Goal: Communication & Community: Answer question/provide support

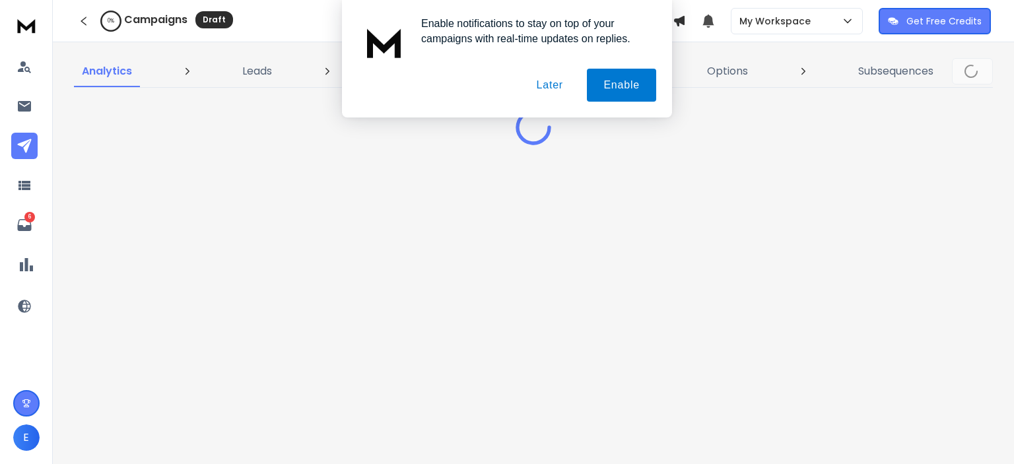
click at [541, 84] on button "Later" at bounding box center [549, 85] width 59 height 33
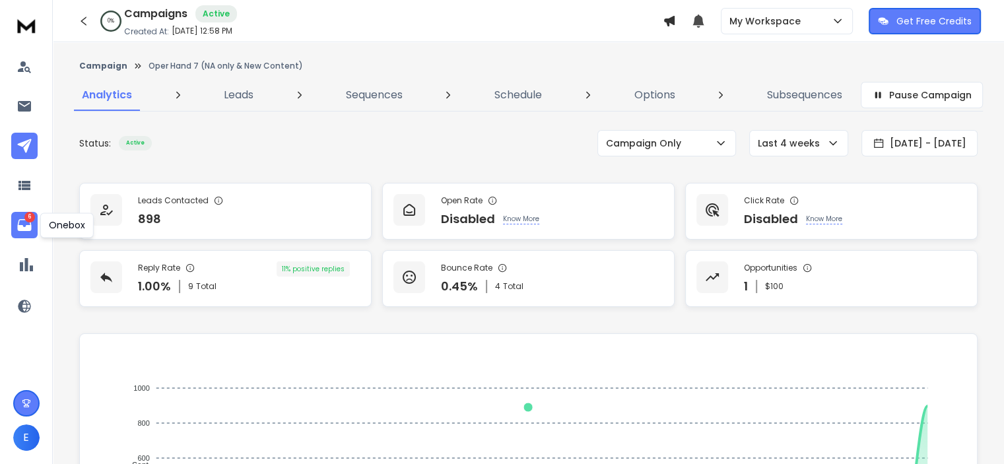
click at [24, 224] on icon at bounding box center [25, 225] width 16 height 16
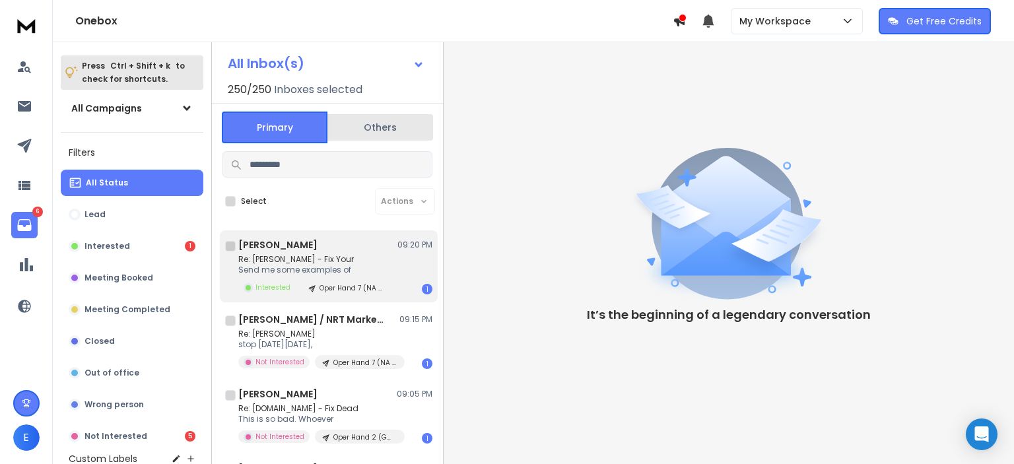
click at [278, 261] on p "Re: [PERSON_NAME] - Fix Your" at bounding box center [314, 259] width 152 height 11
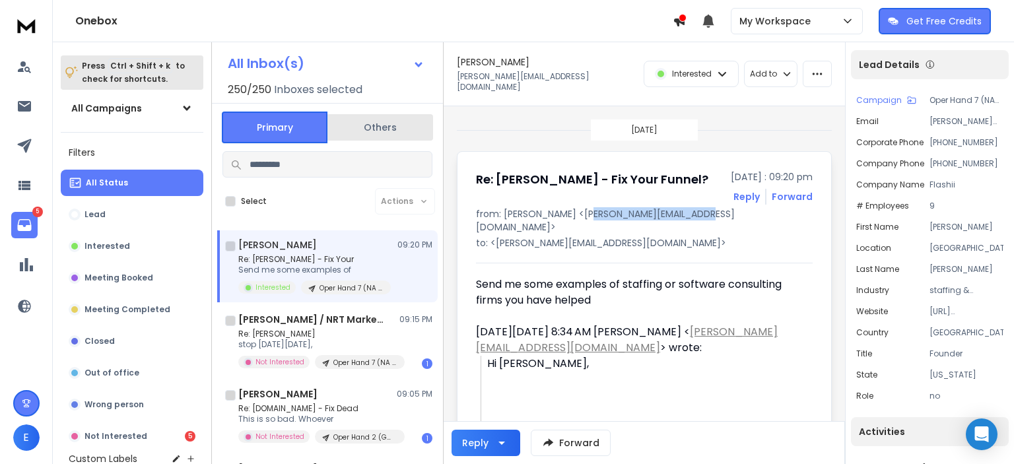
drag, startPoint x: 585, startPoint y: 203, endPoint x: 694, endPoint y: 205, distance: 108.9
click at [694, 207] on p "from: Patrick Hanegan <patrick@flashiiapp.com>" at bounding box center [644, 220] width 337 height 26
copy p "[PERSON_NAME][EMAIL_ADDRESS][DOMAIN_NAME]"
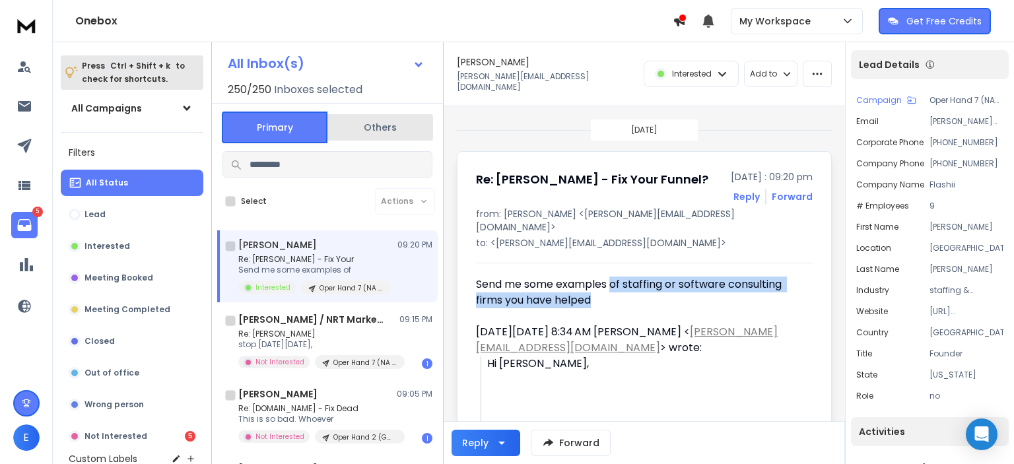
drag, startPoint x: 613, startPoint y: 263, endPoint x: 616, endPoint y: 274, distance: 11.1
click at [616, 277] on div "Send me some examples of staffing or software consulting firms you have helped" at bounding box center [639, 293] width 326 height 32
copy div "of staffing or software consulting firms you have helped"
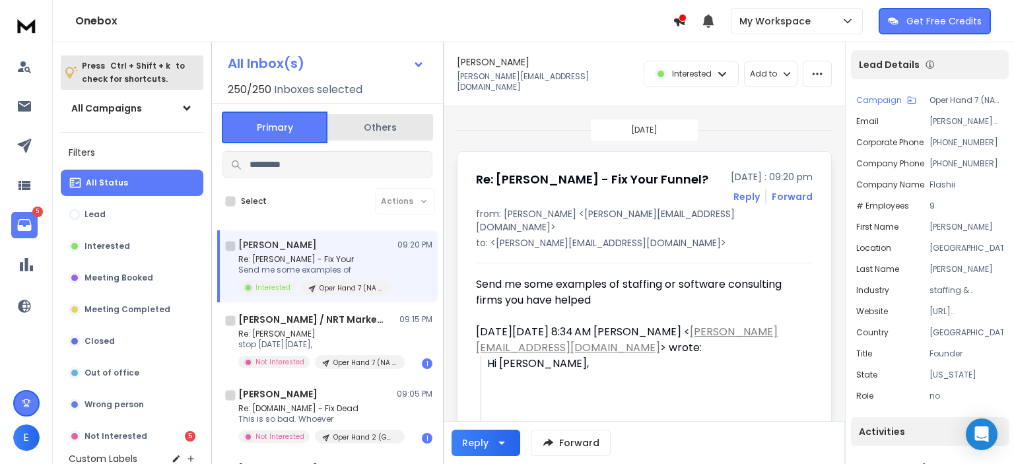
click at [737, 324] on div "On Tue, Aug 19, 2025 at 8:34 AM Carl Robinson < carl.v@operhandpro.biz > wrote:" at bounding box center [639, 340] width 326 height 32
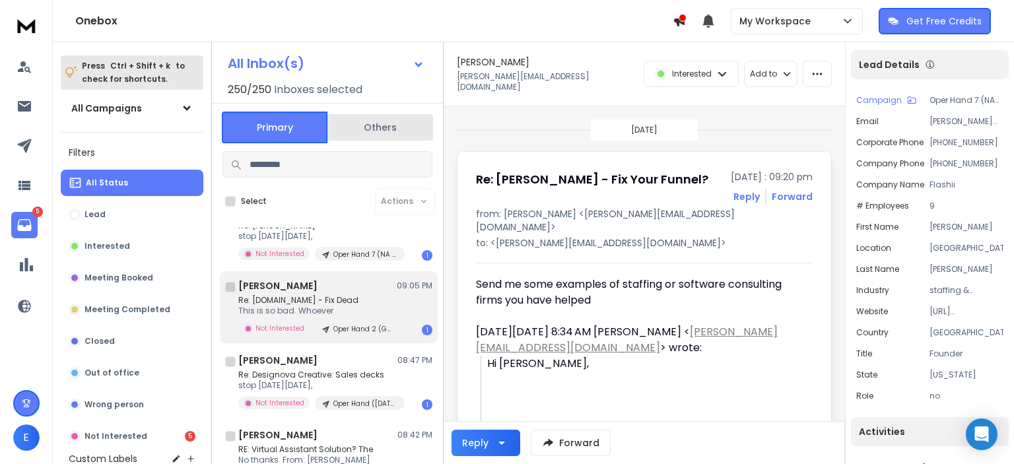
scroll to position [132, 0]
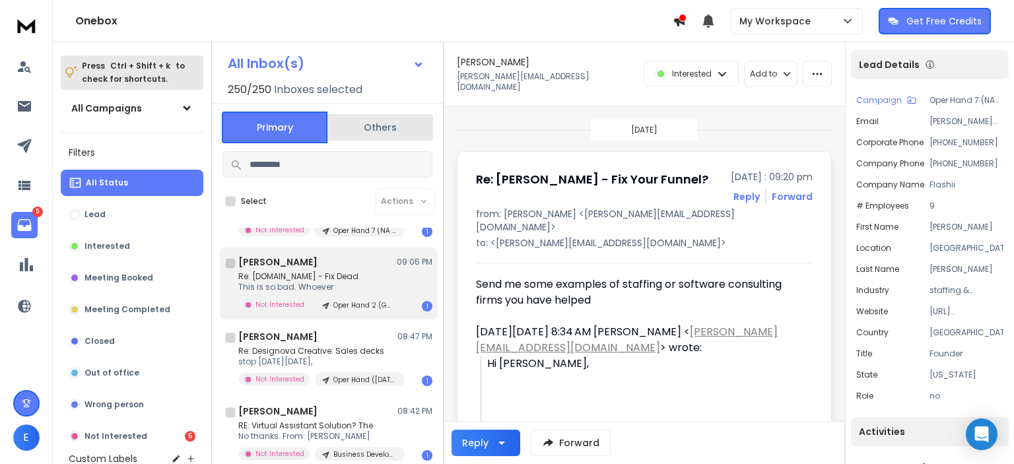
drag, startPoint x: 319, startPoint y: 276, endPoint x: 327, endPoint y: 281, distance: 9.2
click at [319, 275] on p "Re: [DOMAIN_NAME] - Fix Dead" at bounding box center [317, 276] width 158 height 11
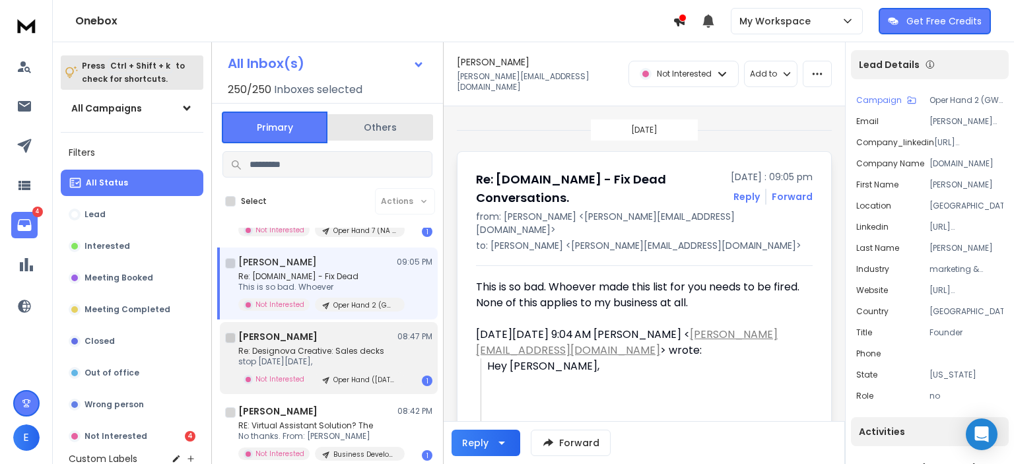
click at [370, 365] on p "stop [DATE][DATE]," at bounding box center [317, 361] width 158 height 11
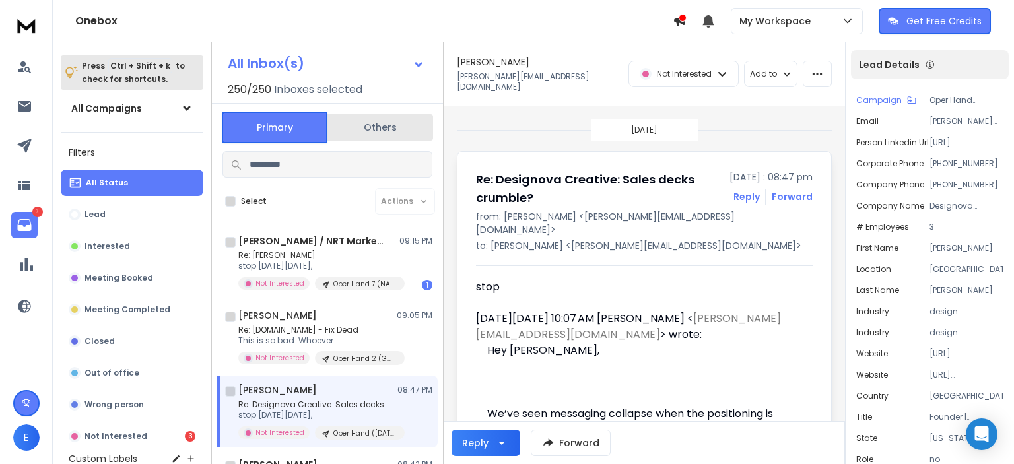
scroll to position [0, 0]
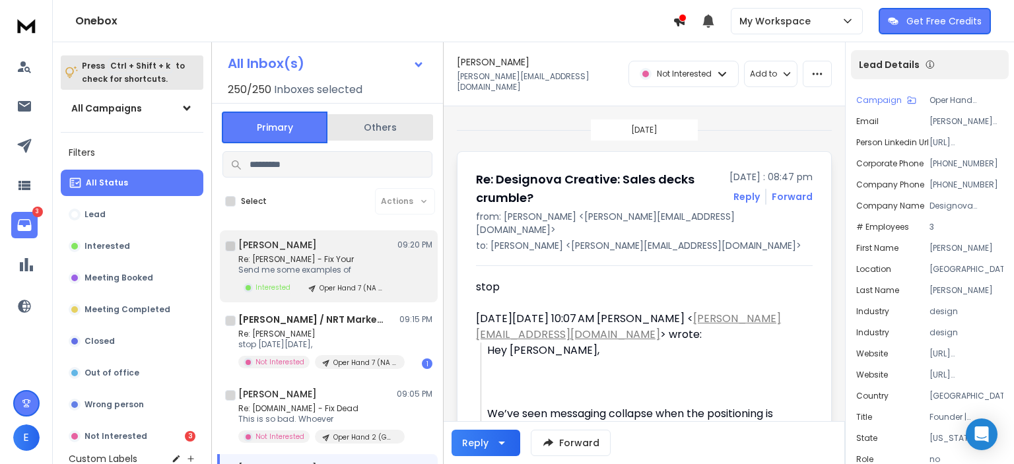
click at [309, 251] on div "Patrick Hanegan 09:20 PM Re: Patrick - Fix Your Send me some examples of Intere…" at bounding box center [335, 266] width 194 height 56
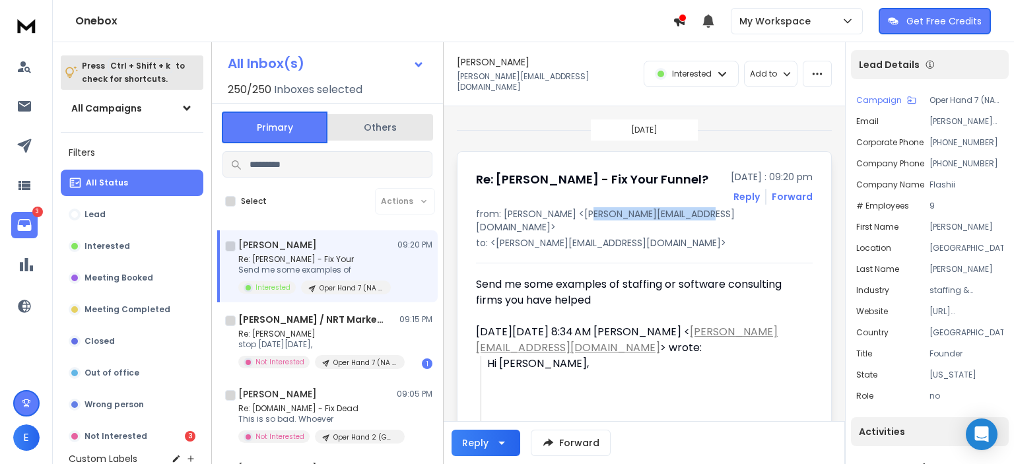
drag, startPoint x: 586, startPoint y: 205, endPoint x: 697, endPoint y: 205, distance: 110.9
click at [697, 207] on p "from: Patrick Hanegan <patrick@flashiiapp.com>" at bounding box center [644, 220] width 337 height 26
copy p "patrick@flashiiapp.com"
click at [143, 251] on button "Interested" at bounding box center [132, 246] width 143 height 26
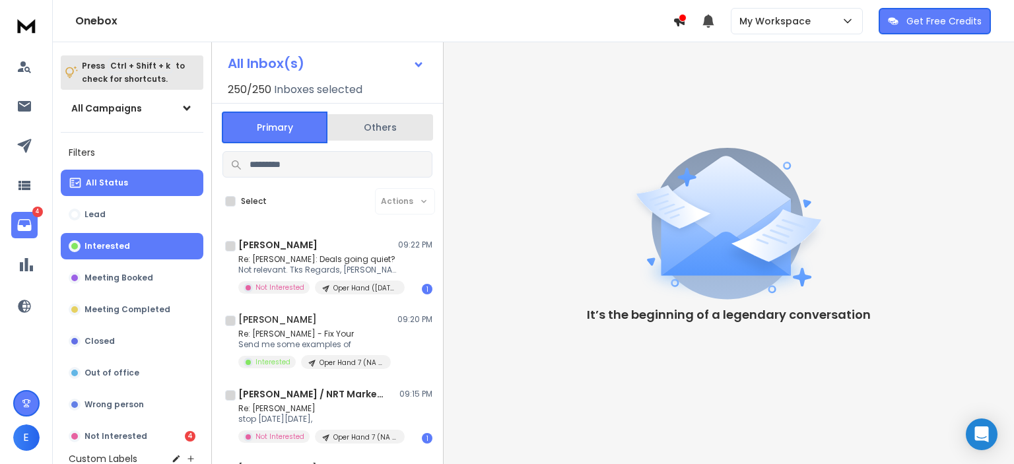
click at [143, 251] on button "Interested" at bounding box center [132, 246] width 143 height 26
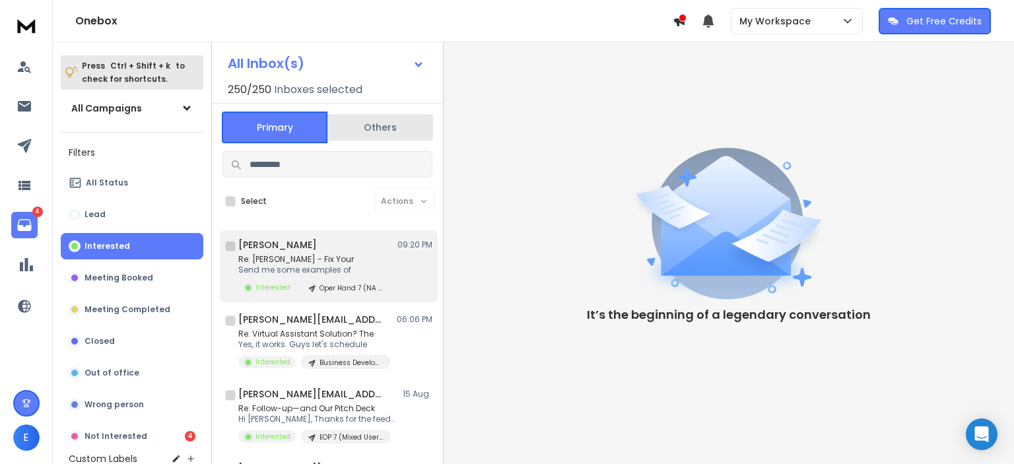
click at [314, 263] on p "Re: [PERSON_NAME] - Fix Your" at bounding box center [314, 259] width 152 height 11
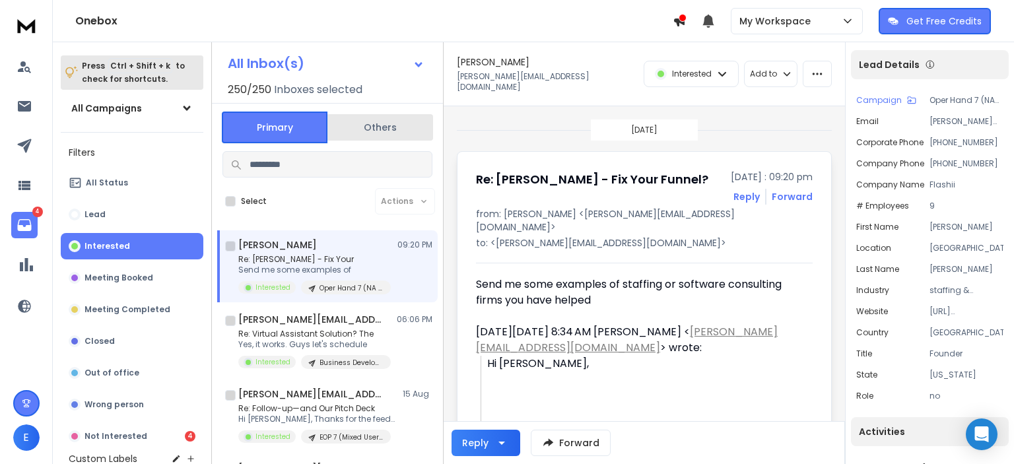
click at [500, 437] on icon "button" at bounding box center [502, 443] width 16 height 16
click at [493, 402] on p "Reply All" at bounding box center [482, 410] width 59 height 18
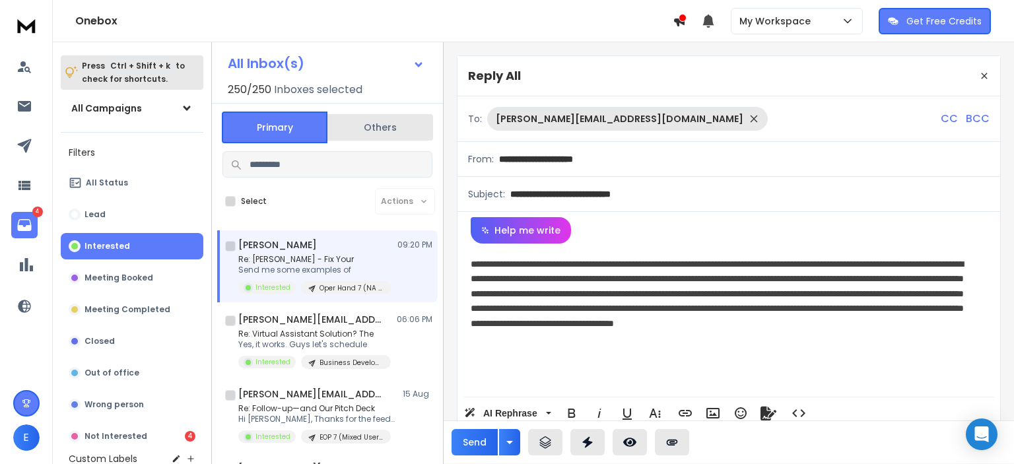
click at [549, 267] on div "**********" at bounding box center [722, 301] width 503 height 88
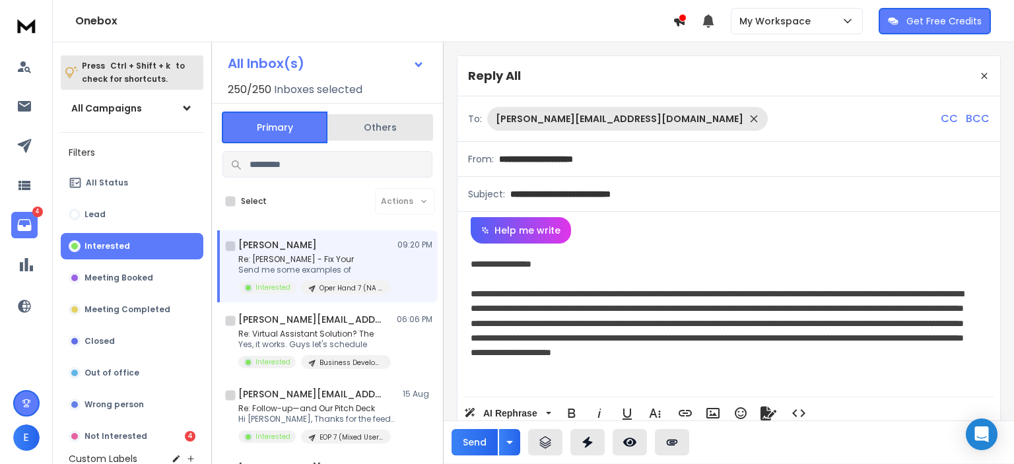
click at [871, 294] on div "**********" at bounding box center [722, 330] width 503 height 88
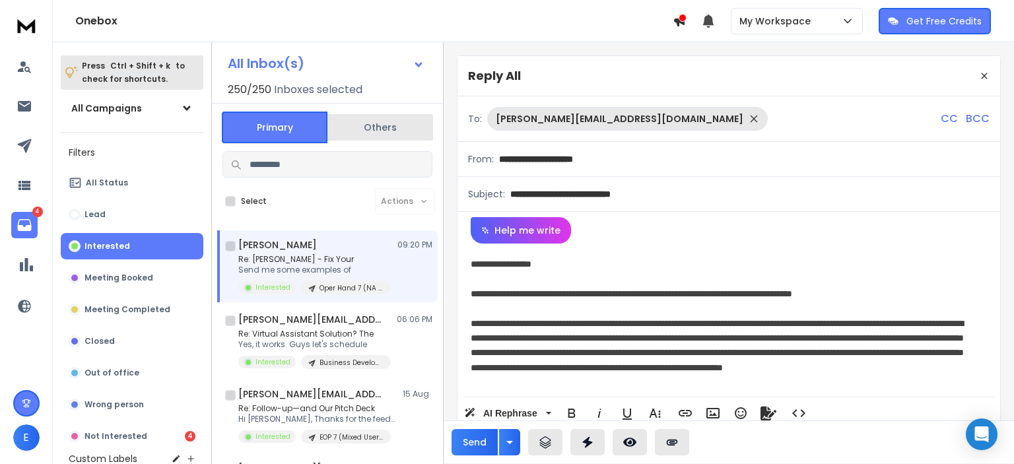
click at [912, 326] on div "**********" at bounding box center [722, 353] width 503 height 74
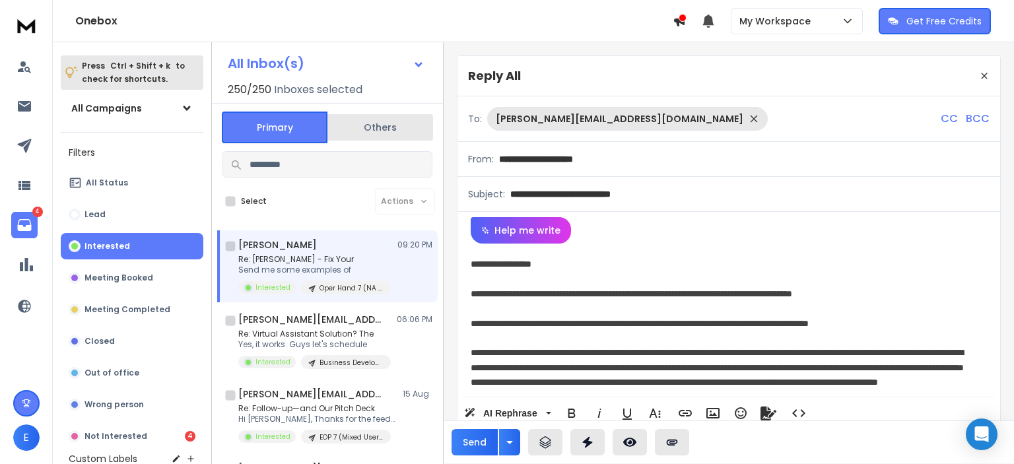
click at [852, 354] on div "**********" at bounding box center [722, 374] width 503 height 59
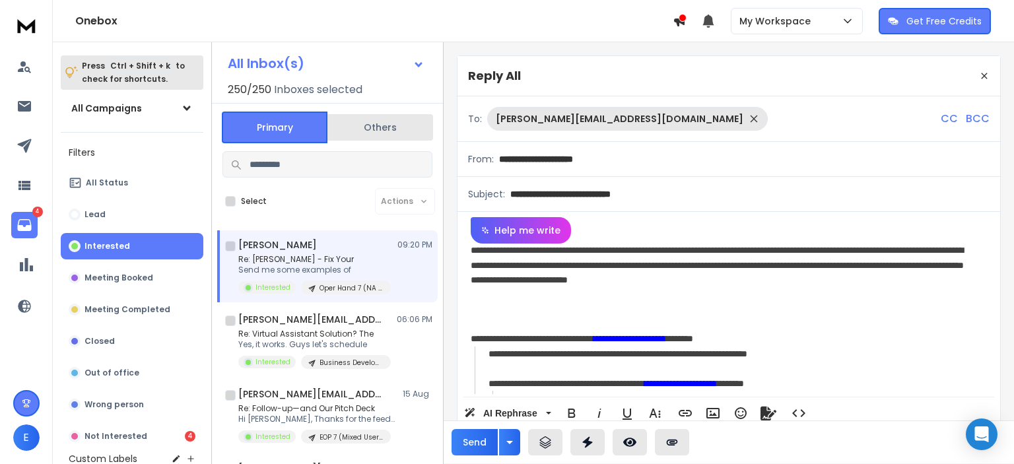
scroll to position [66, 0]
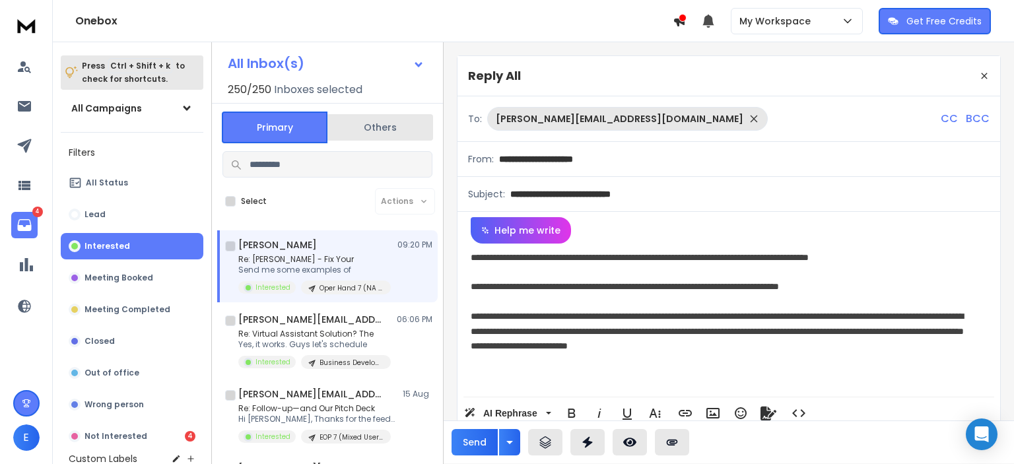
click at [654, 331] on div "**********" at bounding box center [722, 331] width 503 height 44
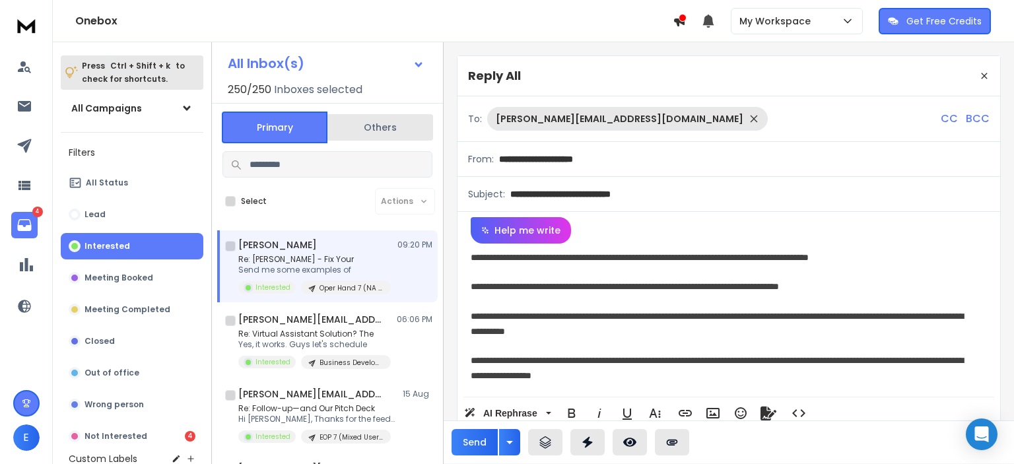
scroll to position [132, 0]
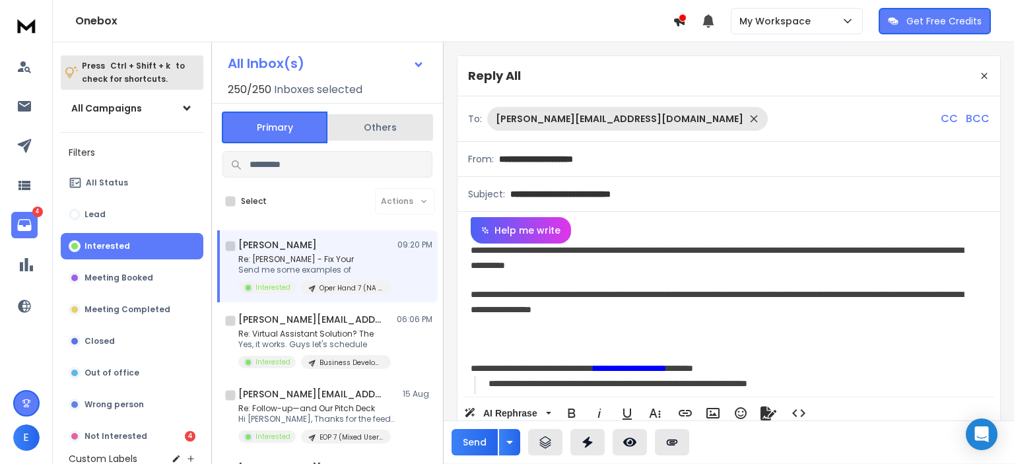
click at [933, 298] on div "**********" at bounding box center [722, 302] width 503 height 30
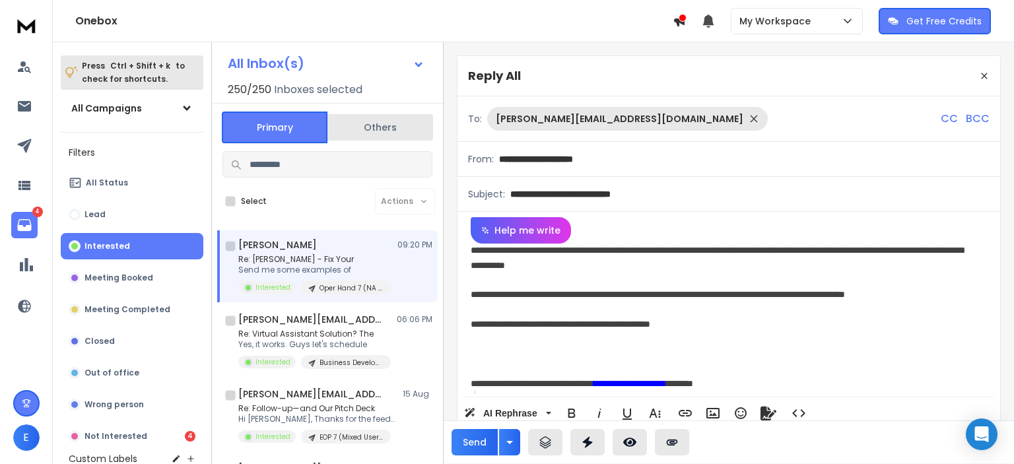
click at [478, 354] on div at bounding box center [727, 354] width 513 height 15
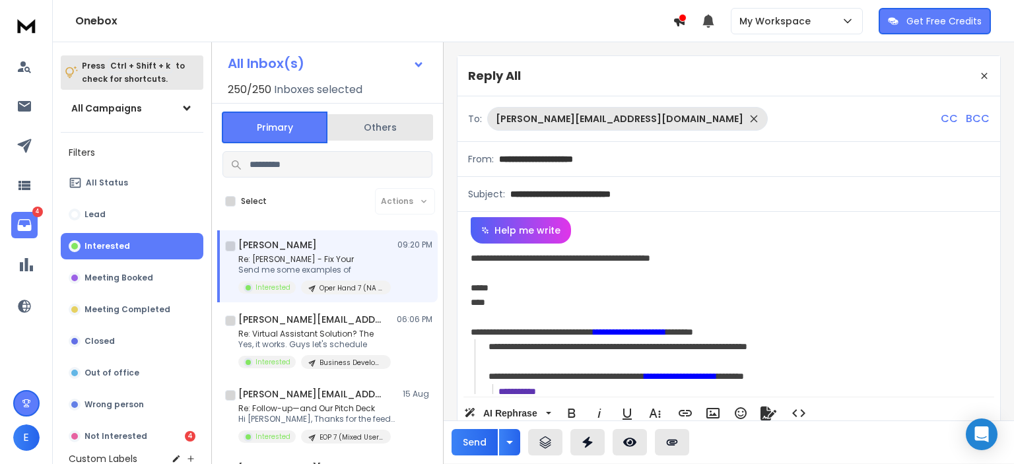
click at [475, 319] on div at bounding box center [727, 317] width 513 height 15
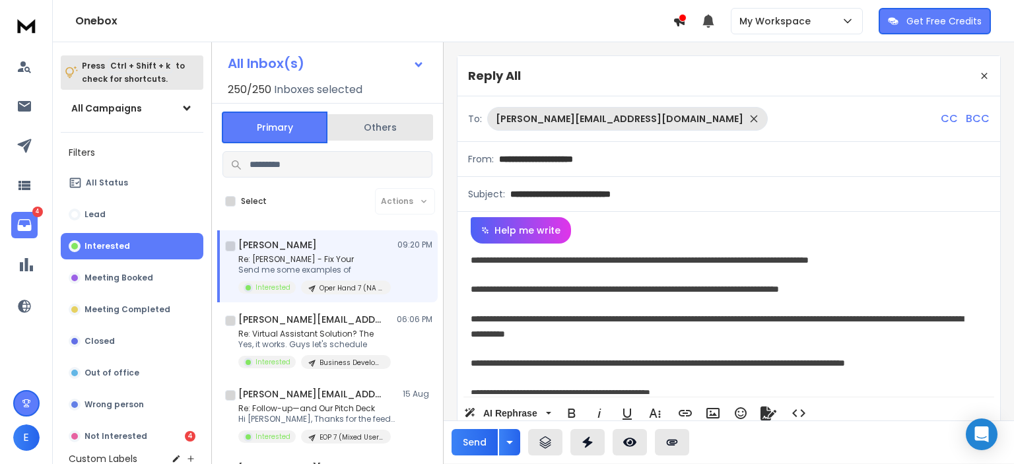
scroll to position [0, 0]
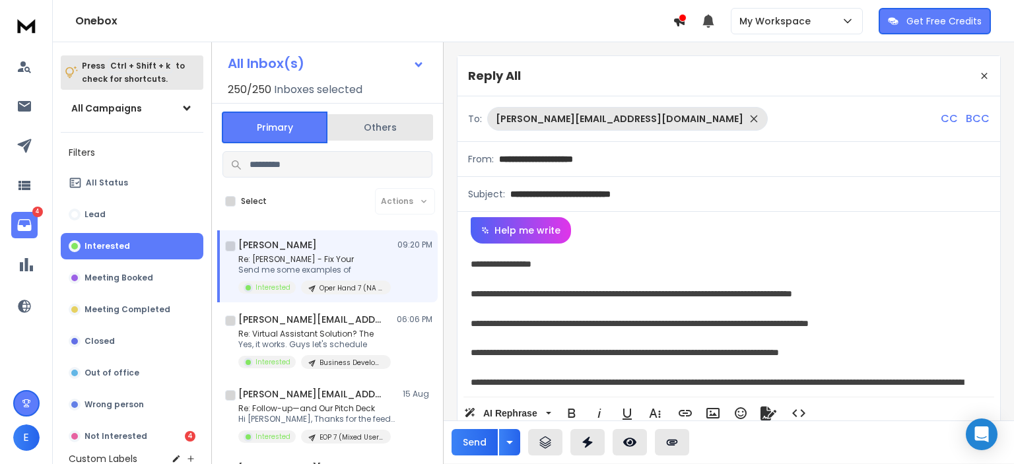
click at [547, 270] on div "**********" at bounding box center [722, 264] width 503 height 15
click at [545, 269] on div "**********" at bounding box center [722, 264] width 503 height 15
click at [542, 270] on div "**********" at bounding box center [722, 264] width 503 height 15
click at [568, 300] on div "**********" at bounding box center [722, 293] width 503 height 15
click at [947, 118] on p "CC" at bounding box center [949, 119] width 17 height 16
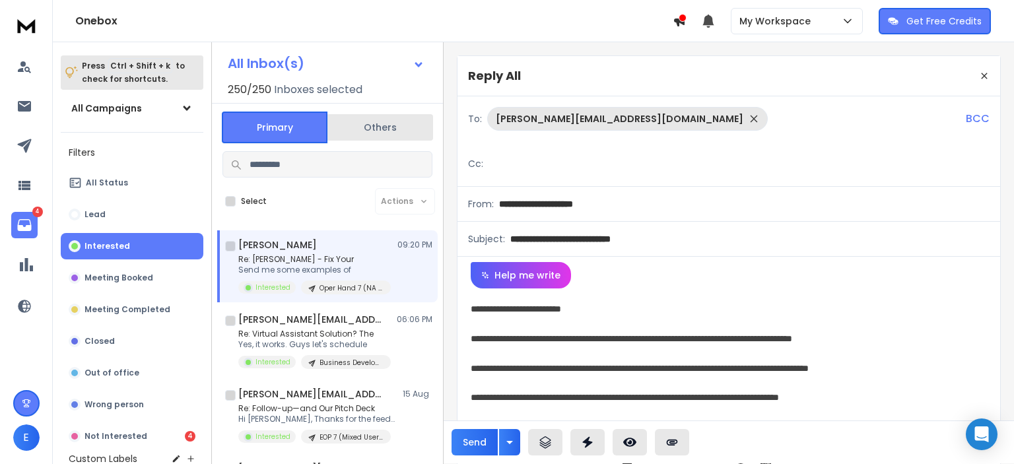
paste input "**********"
type input "**********"
click at [652, 236] on div "**********" at bounding box center [729, 266] width 544 height 422
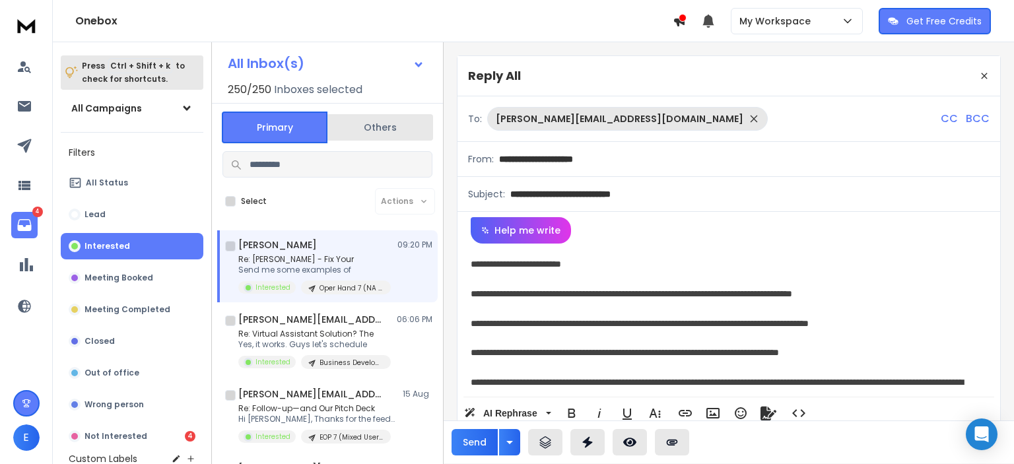
click at [945, 113] on p "CC" at bounding box center [949, 119] width 17 height 16
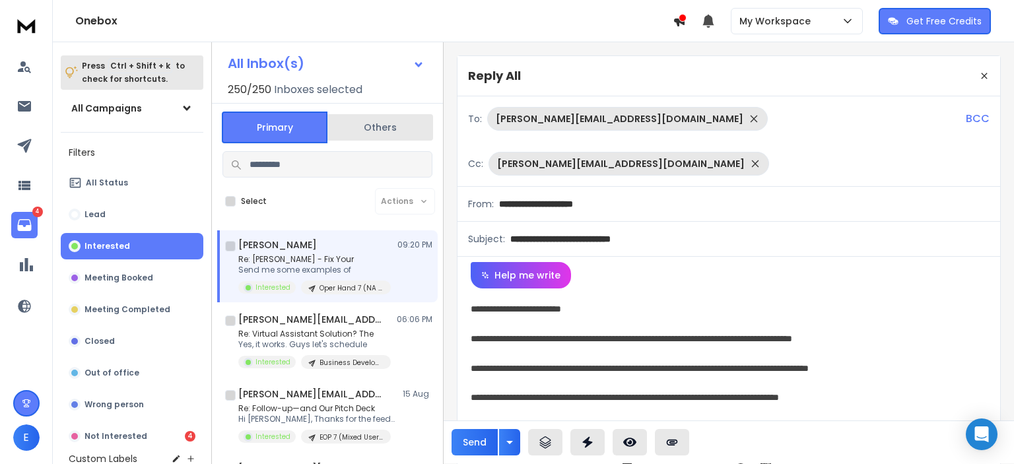
click at [605, 350] on div "**********" at bounding box center [726, 363] width 539 height 151
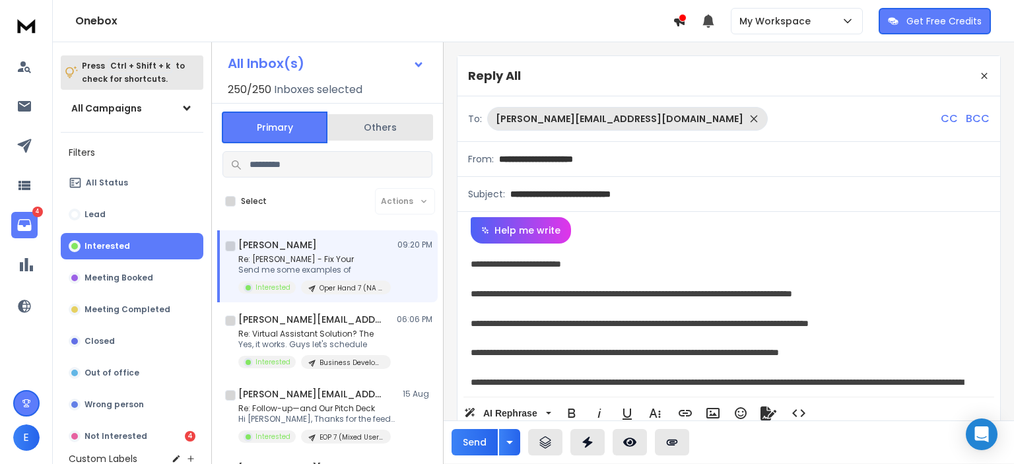
click at [941, 114] on p "CC" at bounding box center [949, 119] width 17 height 16
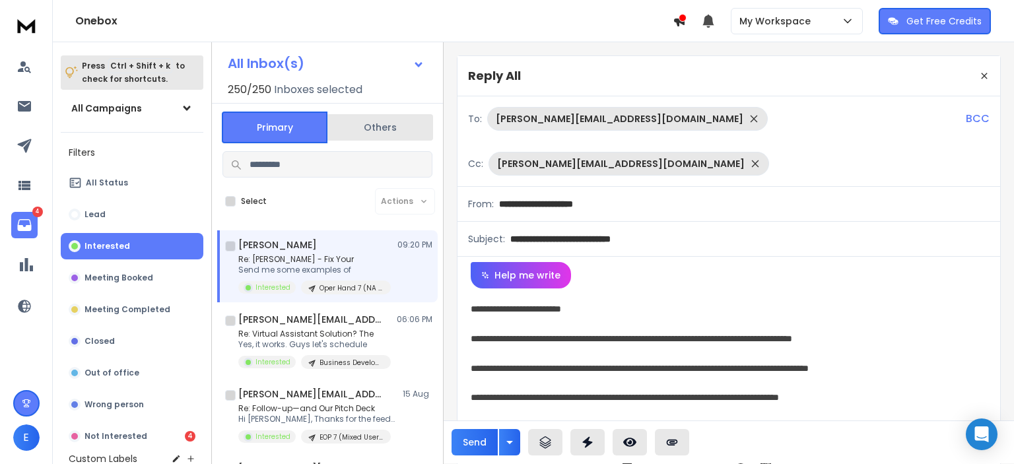
click at [549, 345] on div "**********" at bounding box center [726, 363] width 539 height 151
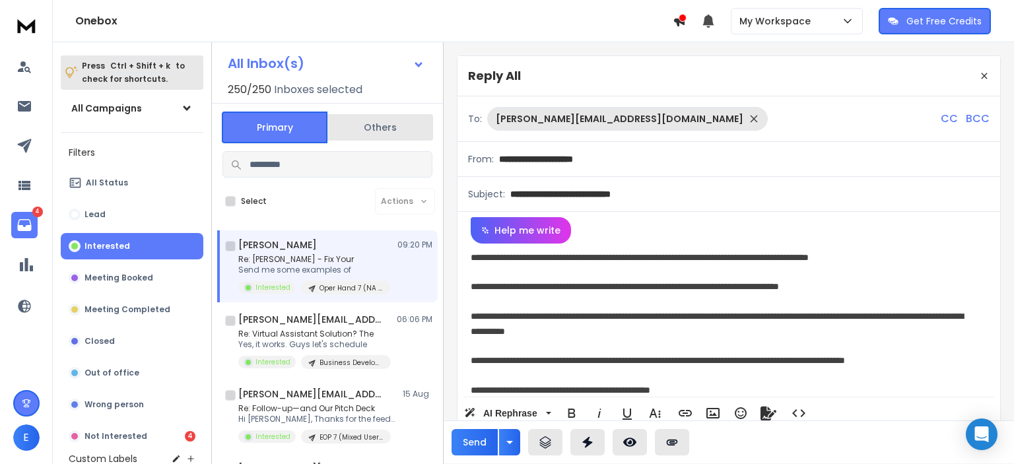
scroll to position [132, 0]
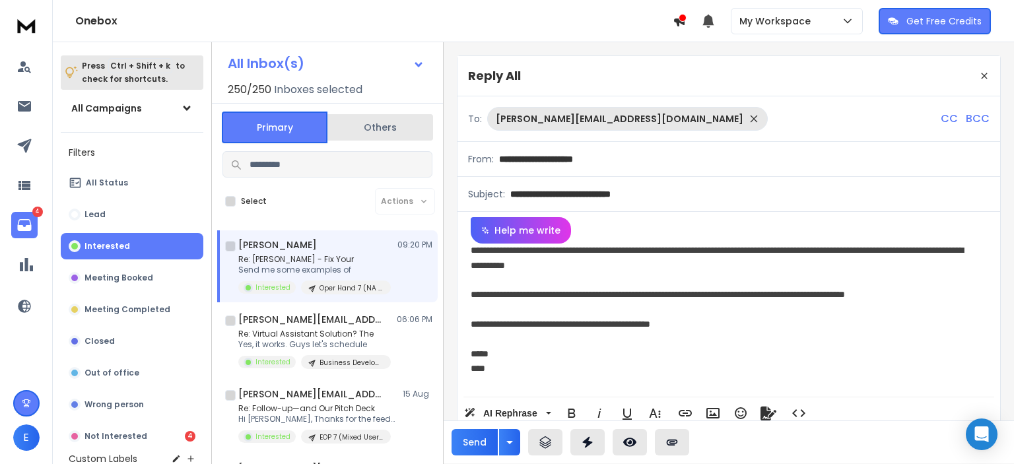
click at [943, 116] on p "CC" at bounding box center [949, 119] width 17 height 16
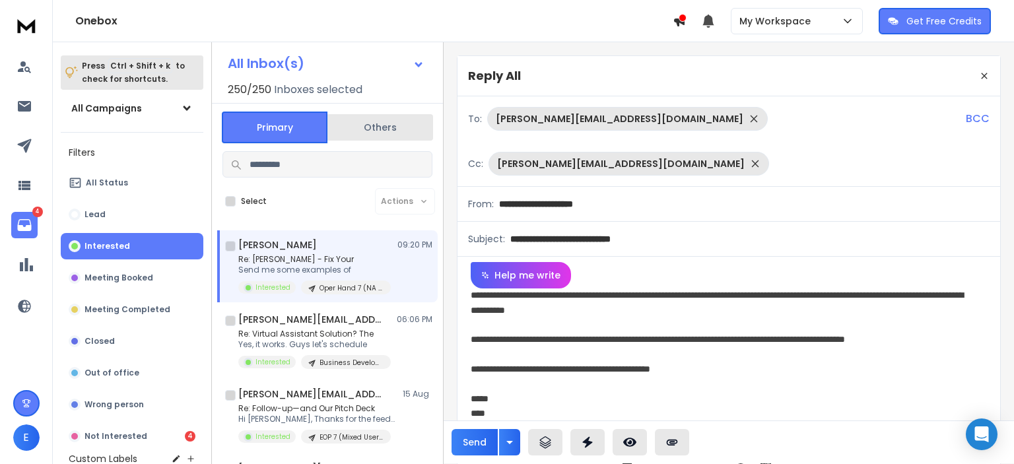
click at [576, 343] on div "**********" at bounding box center [726, 363] width 539 height 151
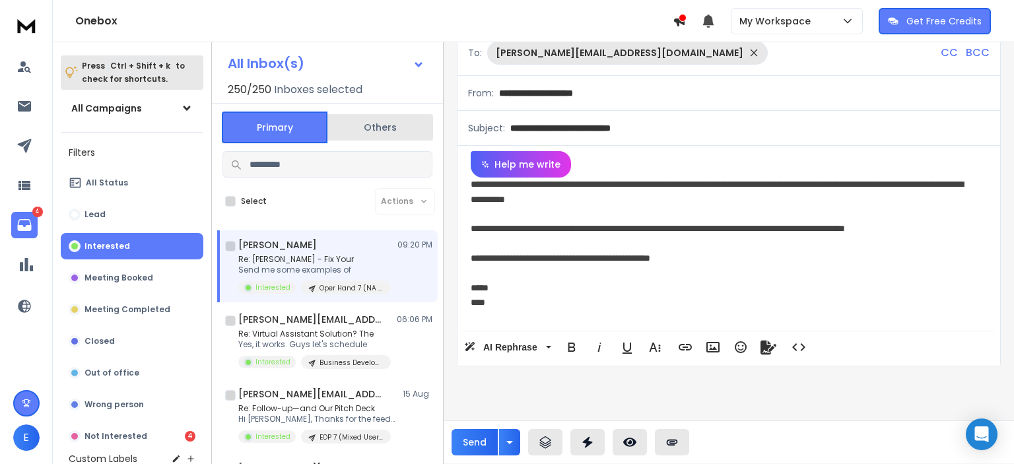
click at [943, 57] on p "CC" at bounding box center [949, 53] width 17 height 16
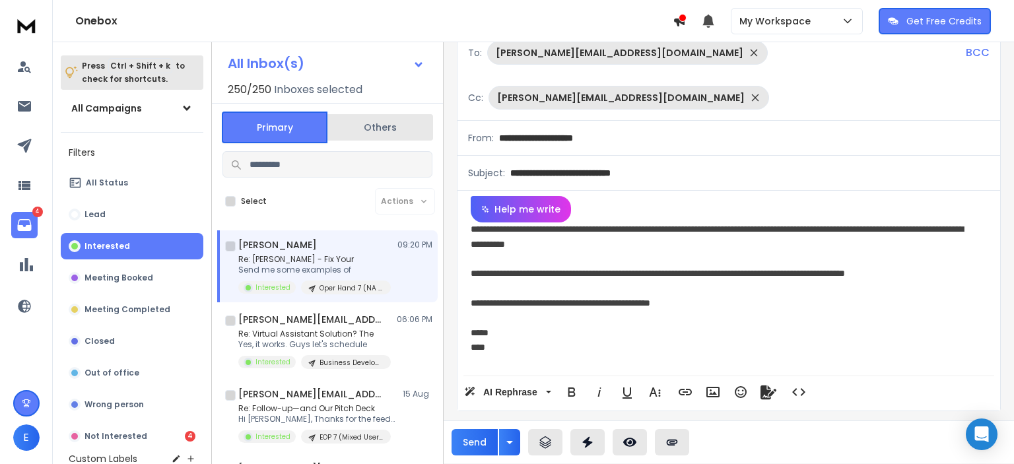
click at [597, 269] on div "**********" at bounding box center [726, 297] width 539 height 151
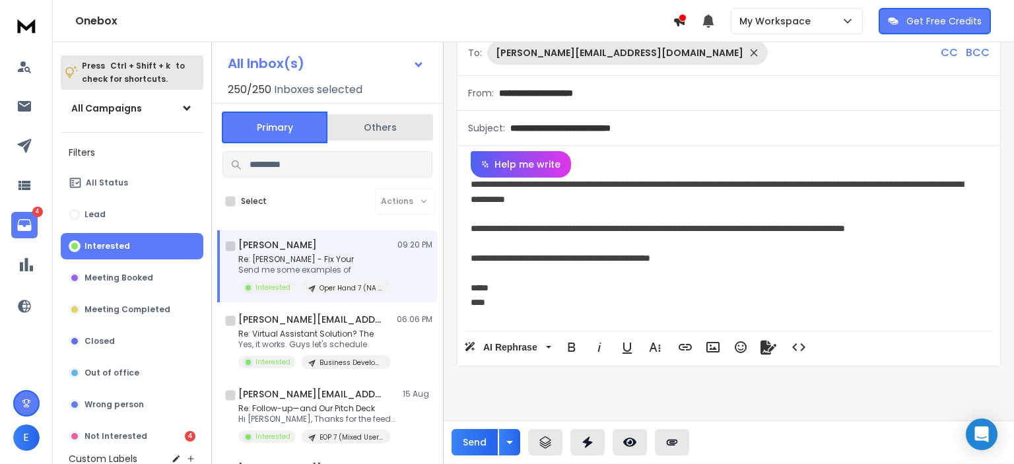
click at [474, 444] on button "Send" at bounding box center [475, 442] width 46 height 26
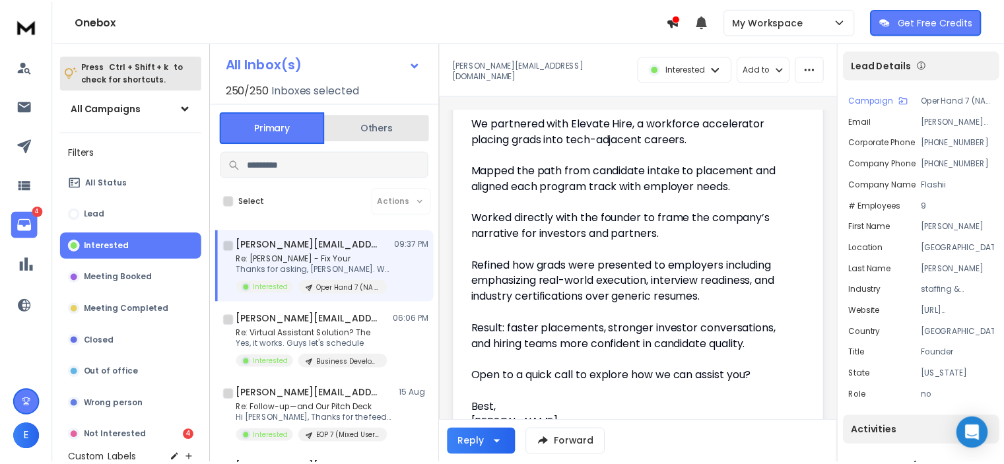
scroll to position [0, 0]
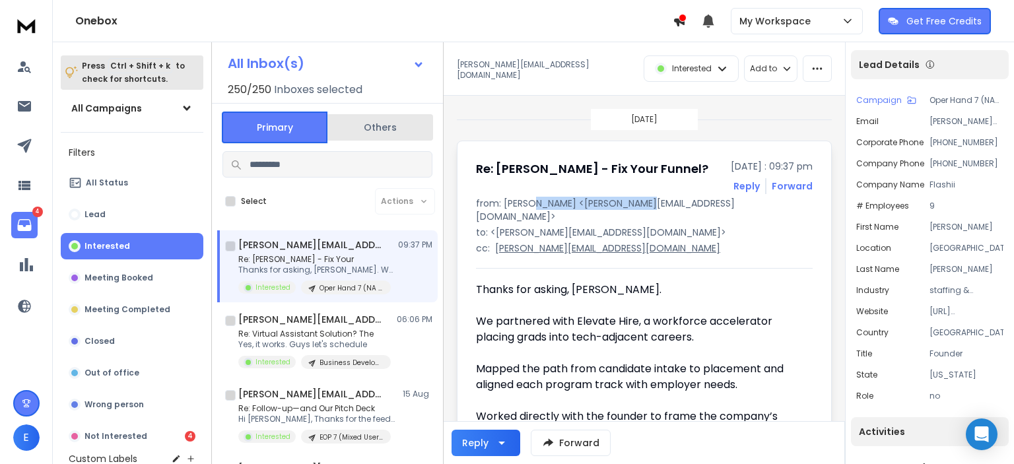
drag, startPoint x: 530, startPoint y: 201, endPoint x: 636, endPoint y: 201, distance: 106.3
click at [636, 201] on p "from: Carl <carl.v@operhandpro.biz>" at bounding box center [644, 210] width 337 height 26
copy p "[PERSON_NAME][EMAIL_ADDRESS][DOMAIN_NAME]"
click at [32, 155] on link at bounding box center [24, 146] width 26 height 26
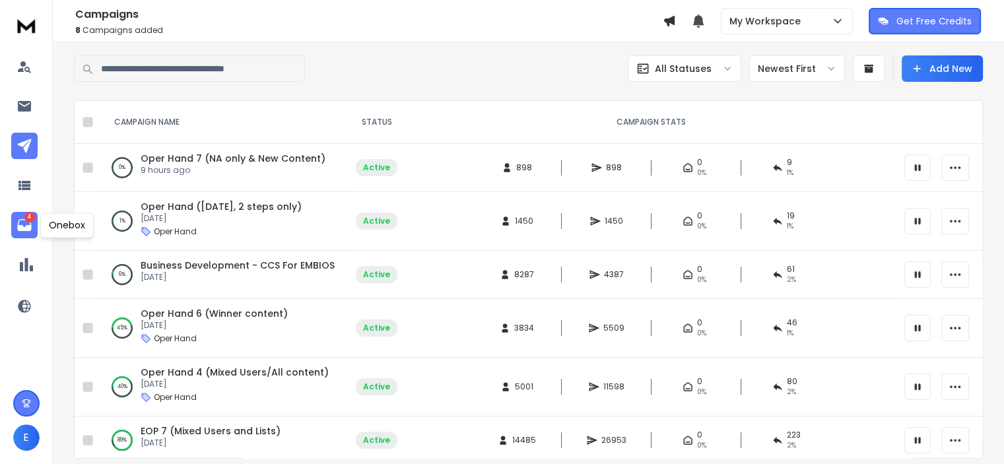
click at [27, 224] on icon at bounding box center [25, 225] width 16 height 16
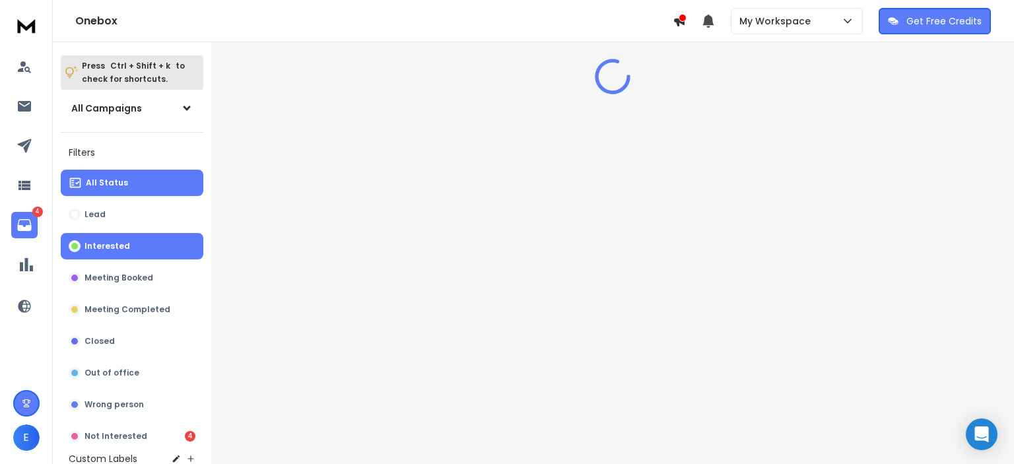
click at [104, 245] on p "Interested" at bounding box center [107, 246] width 46 height 11
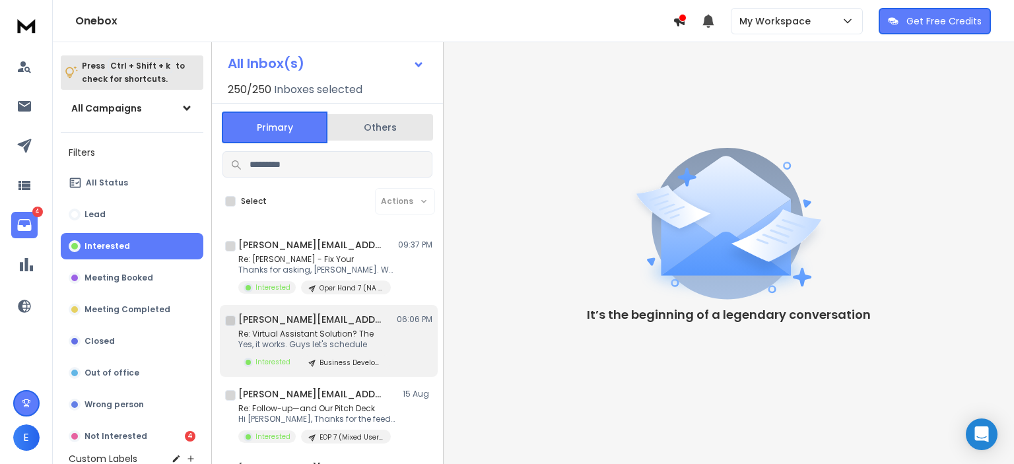
click at [323, 334] on p "Re: Virtual Assistant Solution? The" at bounding box center [314, 334] width 152 height 11
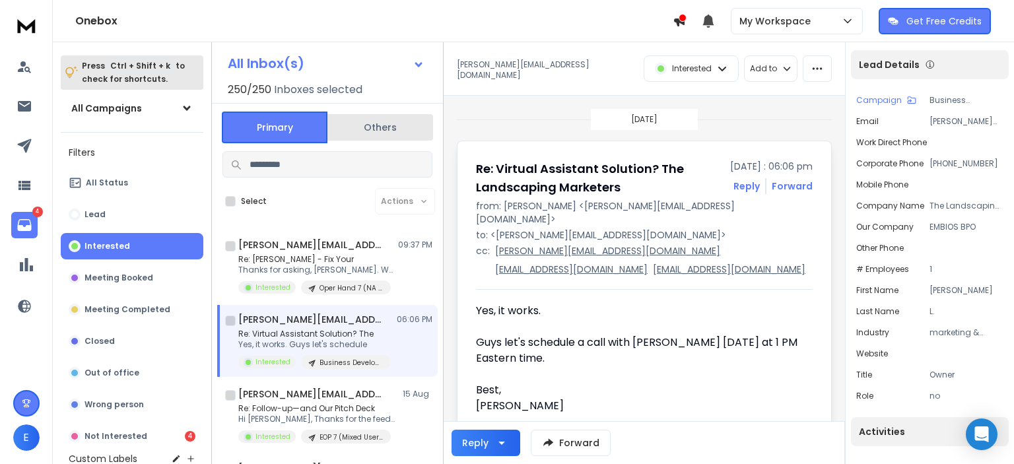
click at [478, 438] on div "Reply" at bounding box center [475, 442] width 26 height 13
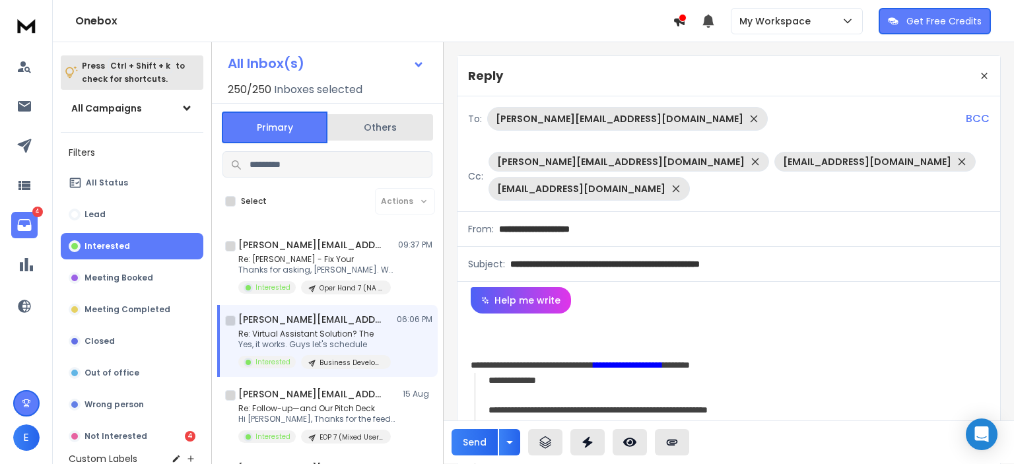
scroll to position [132, 0]
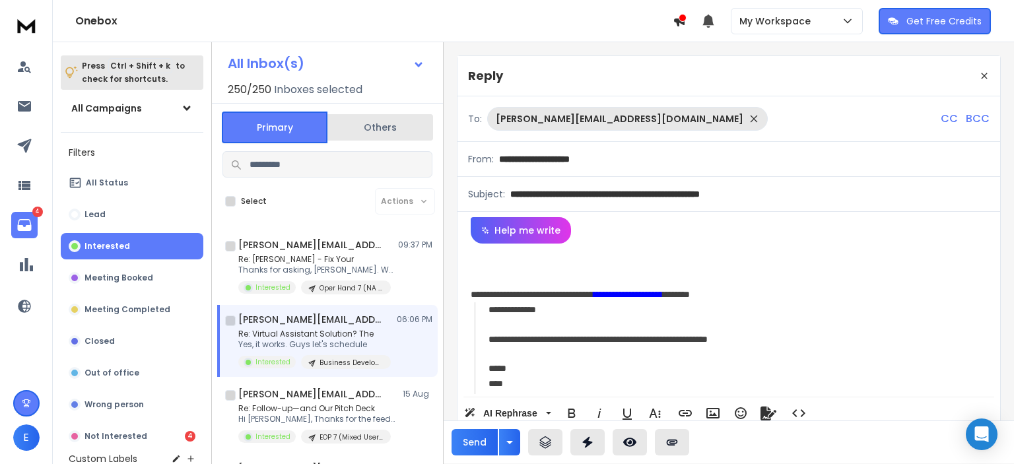
click at [481, 348] on div "**********" at bounding box center [726, 319] width 539 height 151
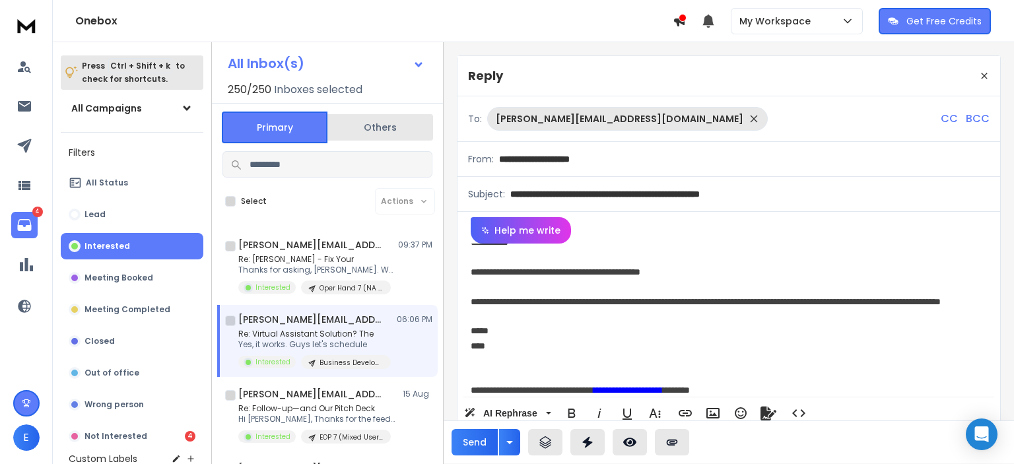
scroll to position [0, 0]
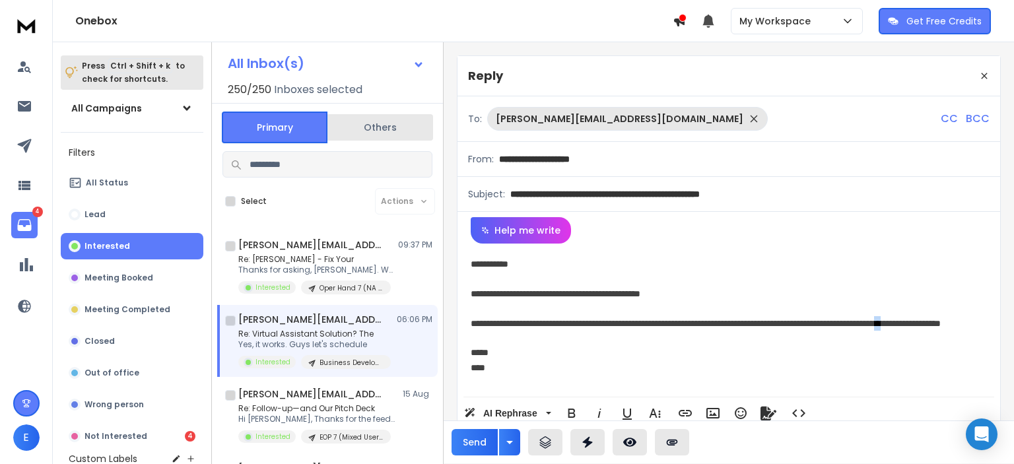
drag, startPoint x: 943, startPoint y: 323, endPoint x: 955, endPoint y: 323, distance: 12.5
click at [955, 323] on div "**********" at bounding box center [722, 323] width 503 height 133
drag, startPoint x: 533, startPoint y: 341, endPoint x: 471, endPoint y: 337, distance: 62.2
click at [471, 337] on div "**********" at bounding box center [722, 323] width 503 height 133
click at [473, 435] on button "Send" at bounding box center [475, 442] width 46 height 26
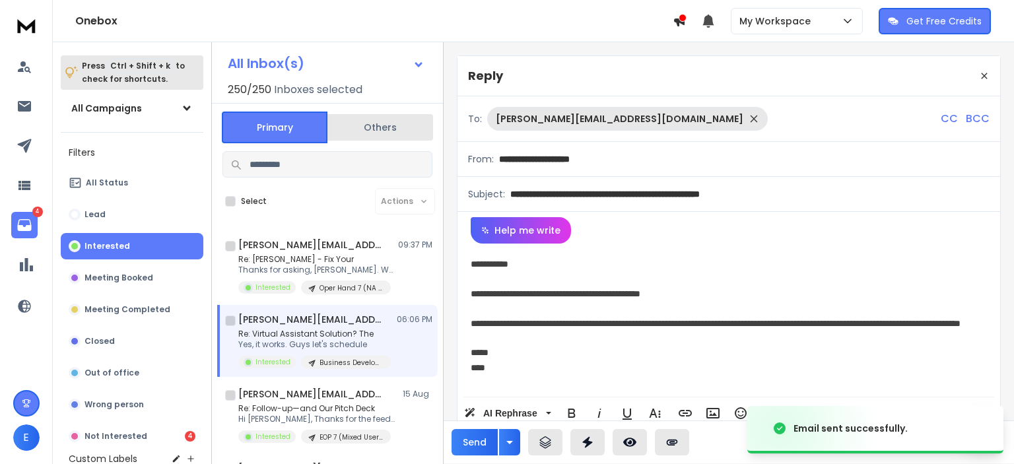
click at [647, 241] on div "Help me write" at bounding box center [728, 229] width 543 height 34
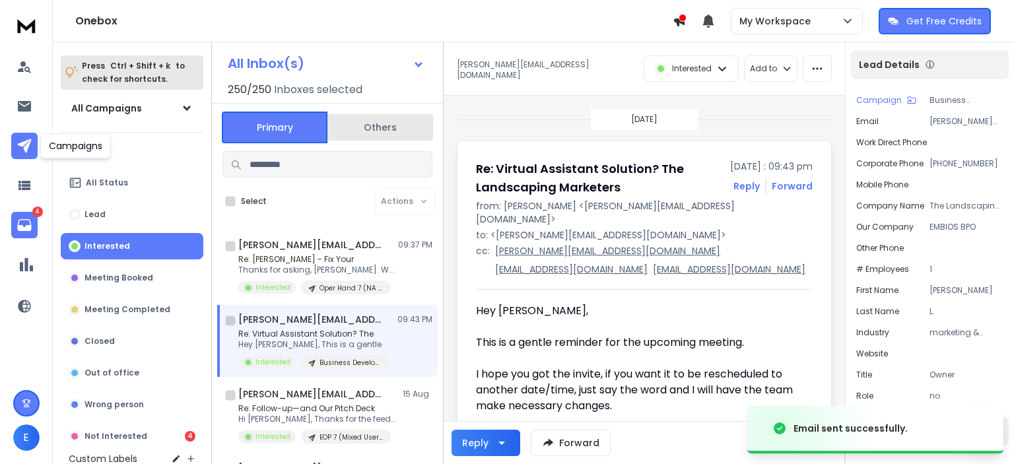
click at [20, 142] on icon at bounding box center [25, 146] width 16 height 16
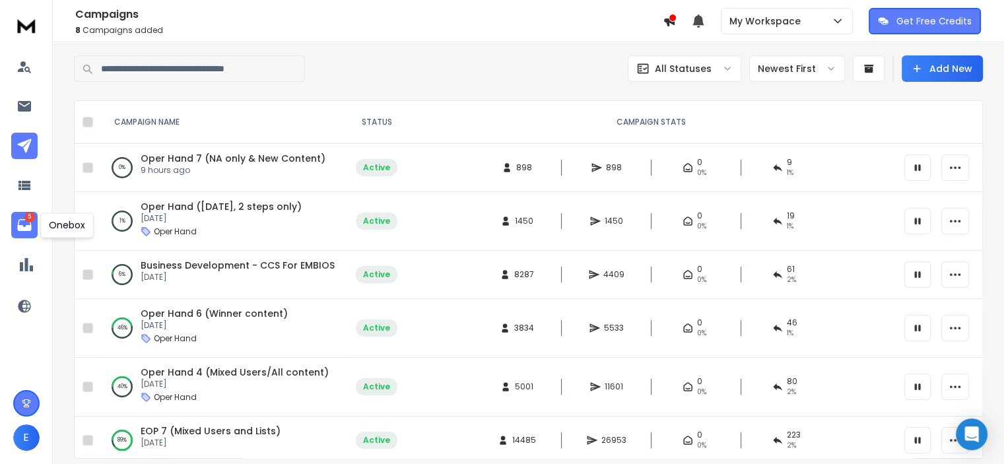
click at [29, 232] on icon at bounding box center [25, 225] width 16 height 16
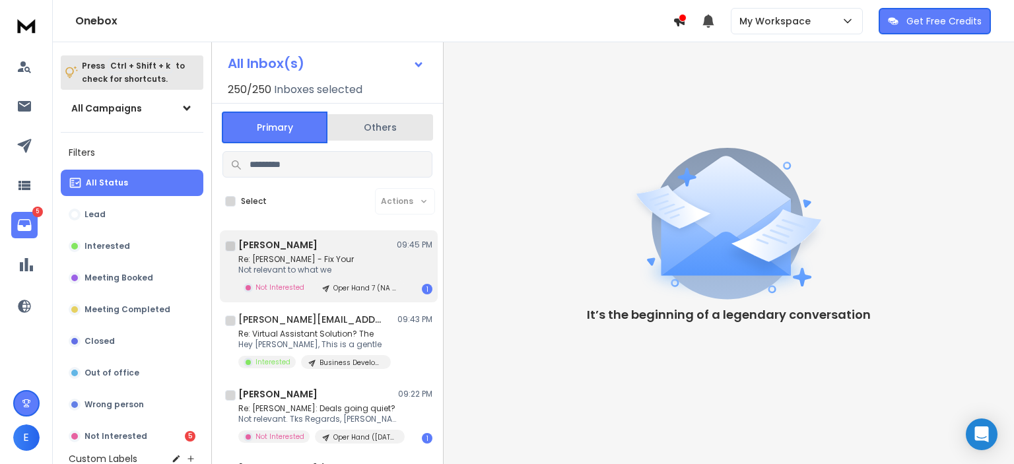
click at [308, 256] on p "Re: [PERSON_NAME] - Fix Your" at bounding box center [317, 259] width 158 height 11
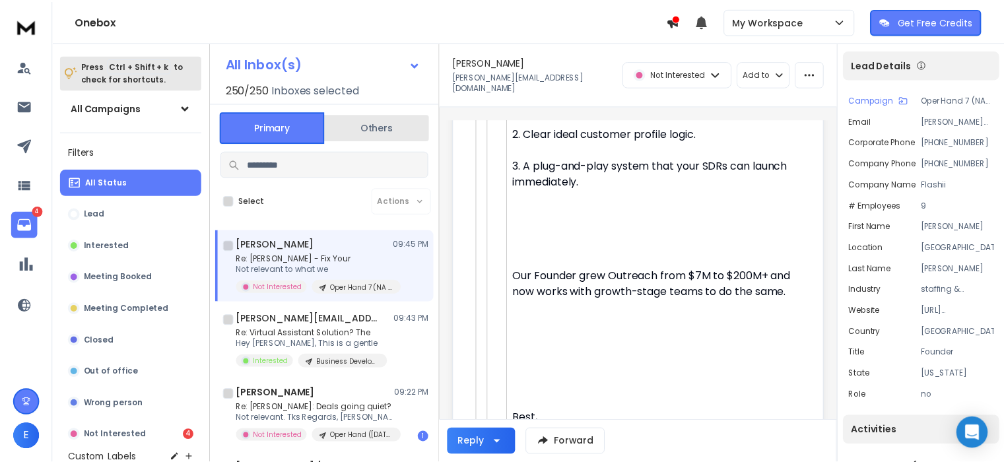
scroll to position [1188, 0]
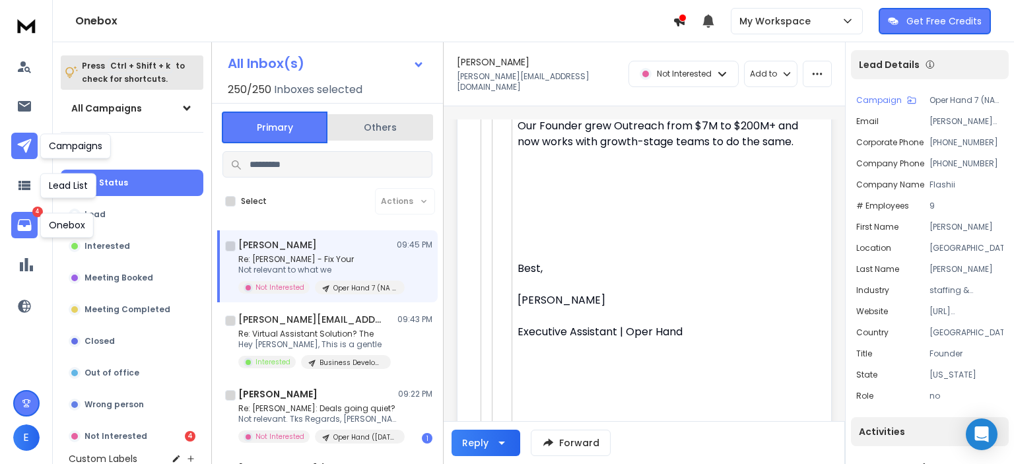
click at [24, 146] on icon at bounding box center [25, 146] width 16 height 16
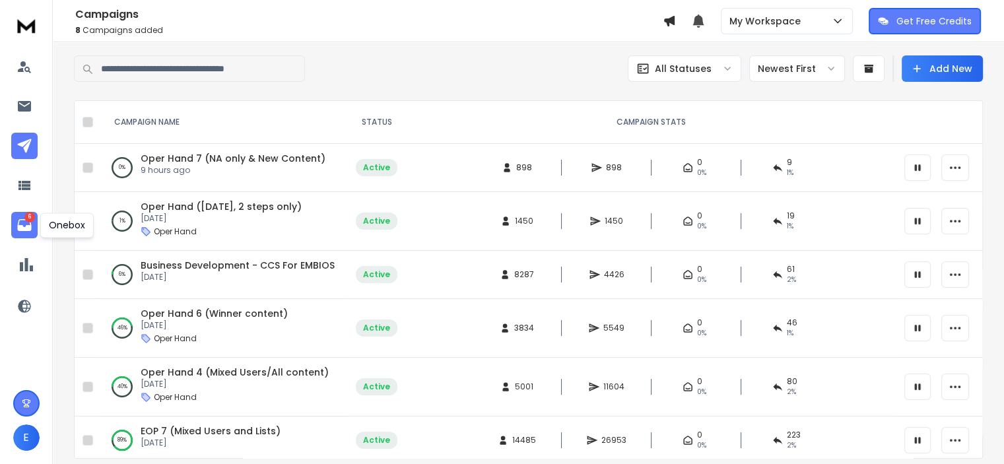
click at [16, 213] on link "6" at bounding box center [24, 225] width 26 height 26
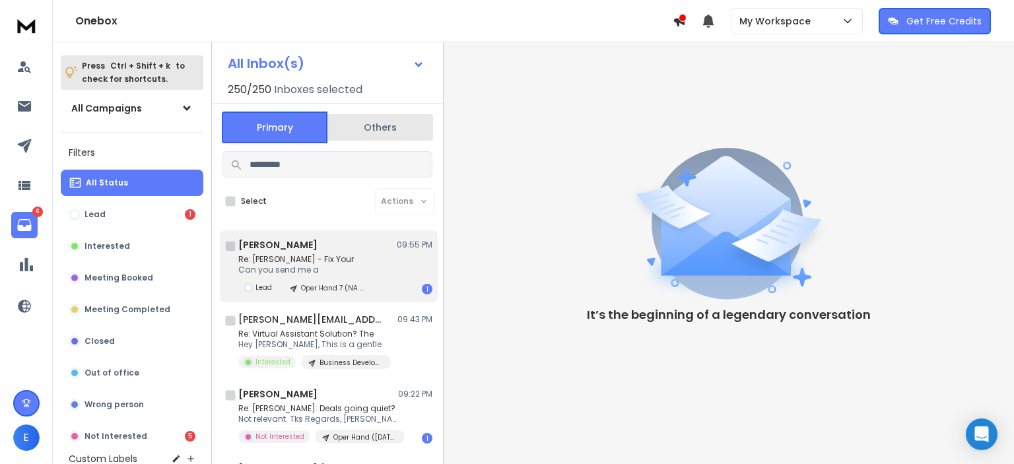
click at [291, 259] on p "Re: [PERSON_NAME] - Fix Your" at bounding box center [305, 259] width 134 height 11
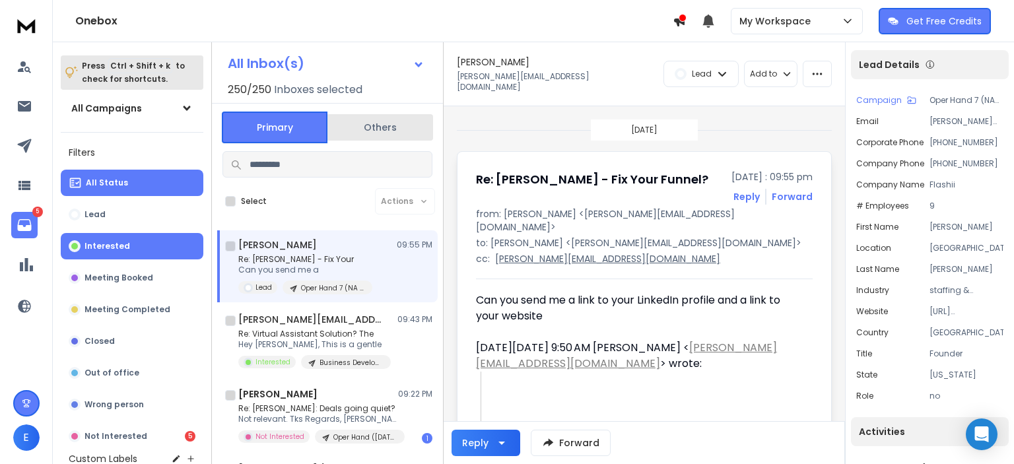
click at [114, 253] on button "Interested" at bounding box center [132, 246] width 143 height 26
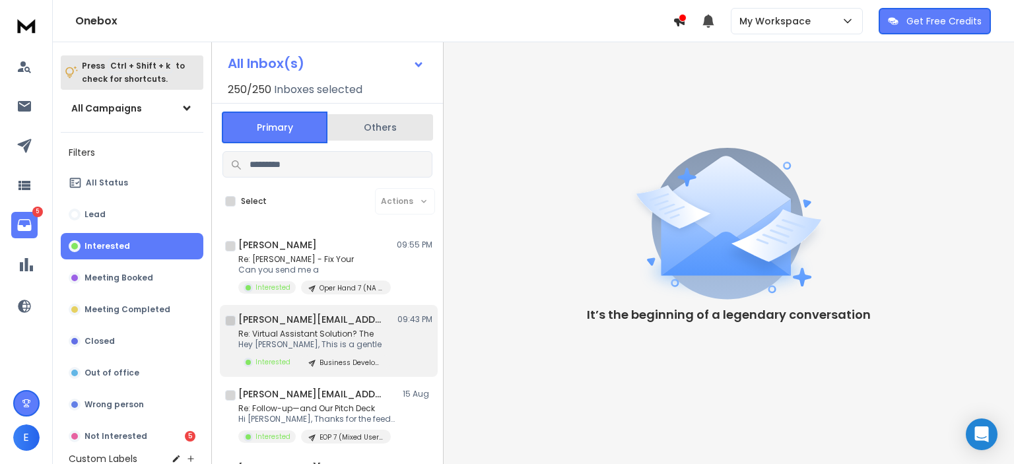
click at [298, 339] on p "Hey Thomas, This is a gentle" at bounding box center [314, 344] width 152 height 11
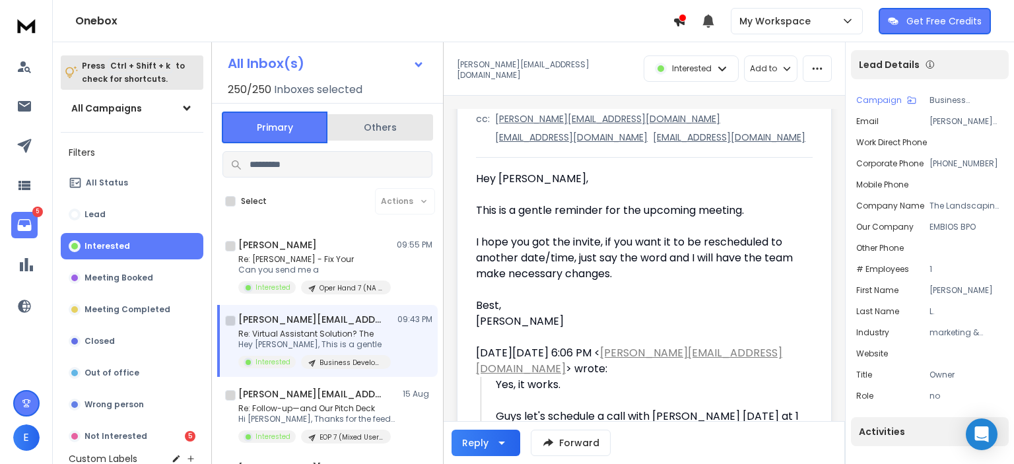
scroll to position [528, 0]
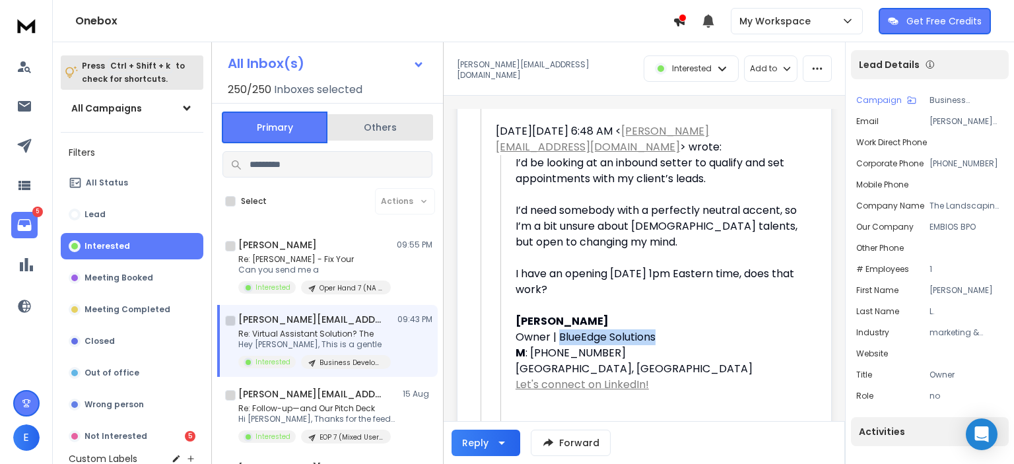
drag, startPoint x: 559, startPoint y: 323, endPoint x: 657, endPoint y: 324, distance: 97.7
click at [657, 329] on div "Owner | BlueEdge Solutions M : (581) 235-6317 Montreal, Canada Let's connect on…" at bounding box center [659, 360] width 286 height 63
copy div "BlueEdge Solutions"
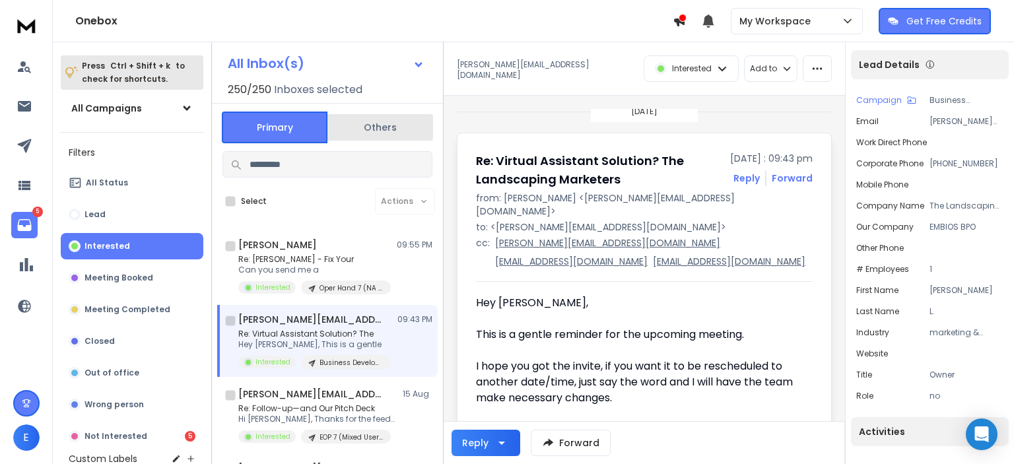
scroll to position [0, 0]
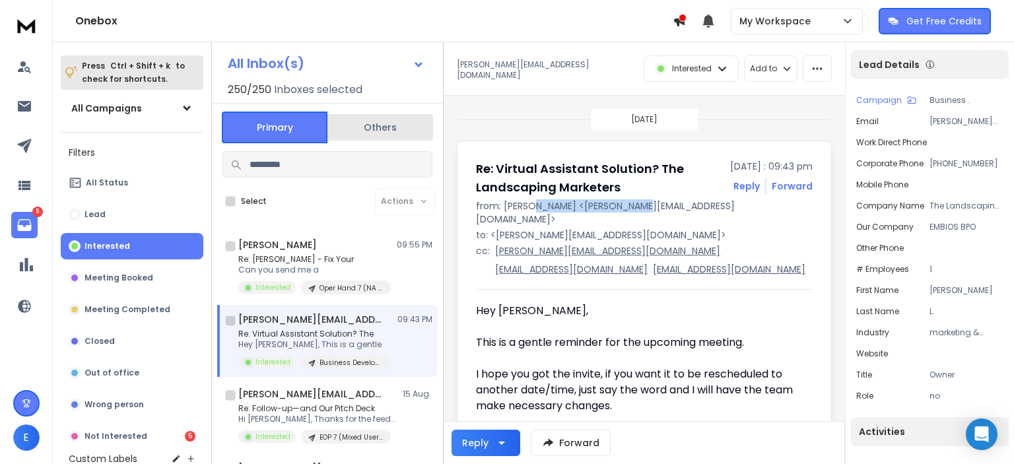
drag, startPoint x: 531, startPoint y: 206, endPoint x: 633, endPoint y: 210, distance: 101.7
click at [633, 210] on p "from: John <john.v@scalingpro.org>" at bounding box center [644, 212] width 337 height 26
copy p "[PERSON_NAME][EMAIL_ADDRESS][DOMAIN_NAME]"
click at [29, 147] on icon at bounding box center [25, 146] width 16 height 16
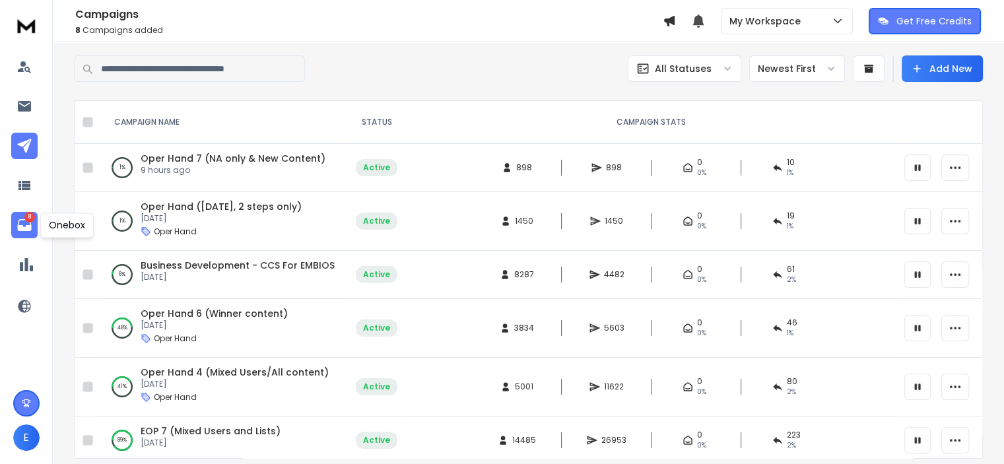
click at [31, 225] on icon at bounding box center [25, 225] width 16 height 16
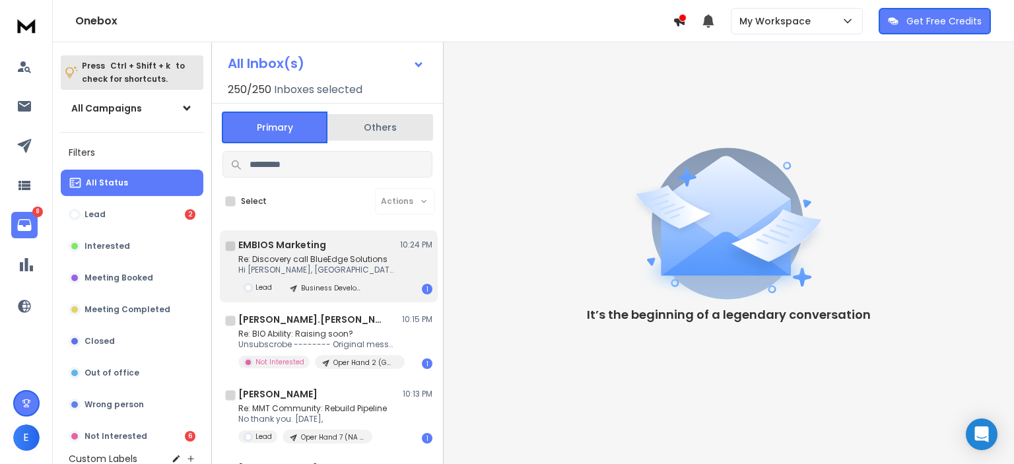
click at [281, 245] on h1 "EMBIOS Marketing" at bounding box center [282, 244] width 88 height 13
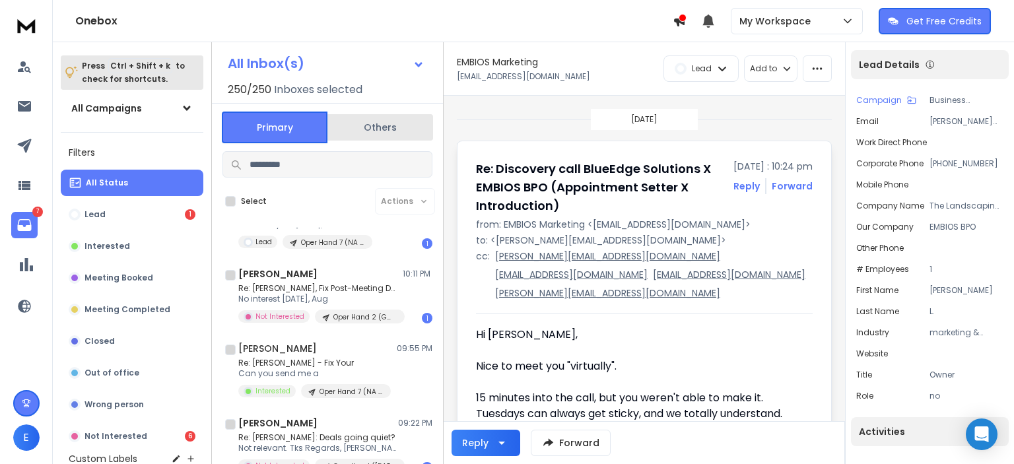
scroll to position [198, 0]
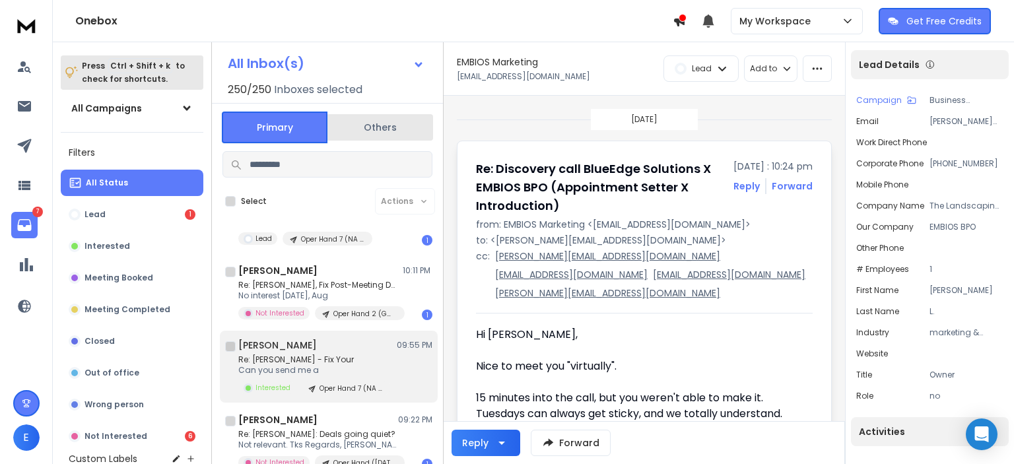
click at [325, 360] on p "Re: [PERSON_NAME] - Fix Your" at bounding box center [314, 359] width 152 height 11
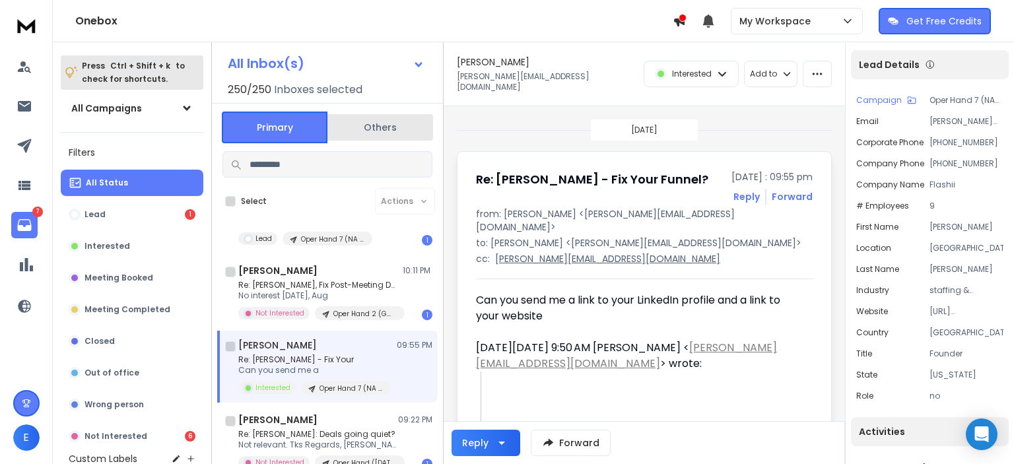
drag, startPoint x: 547, startPoint y: 290, endPoint x: 472, endPoint y: 277, distance: 75.8
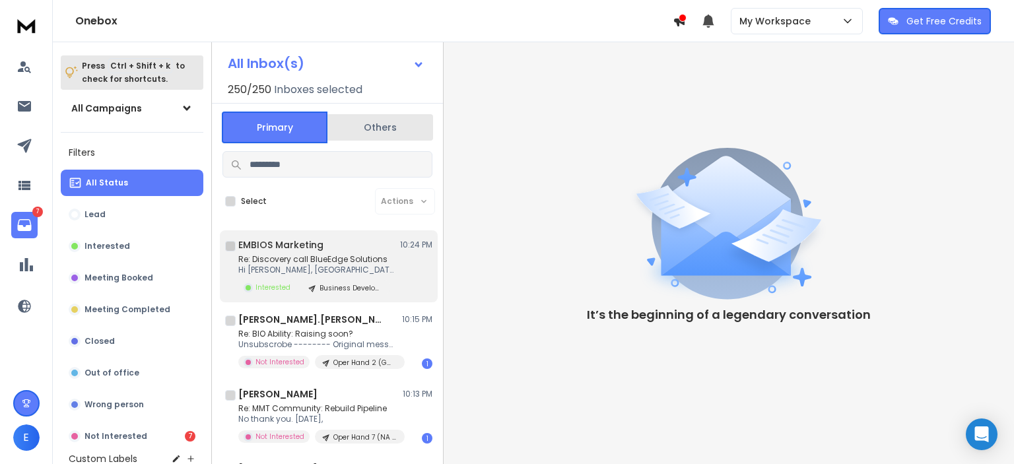
scroll to position [66, 0]
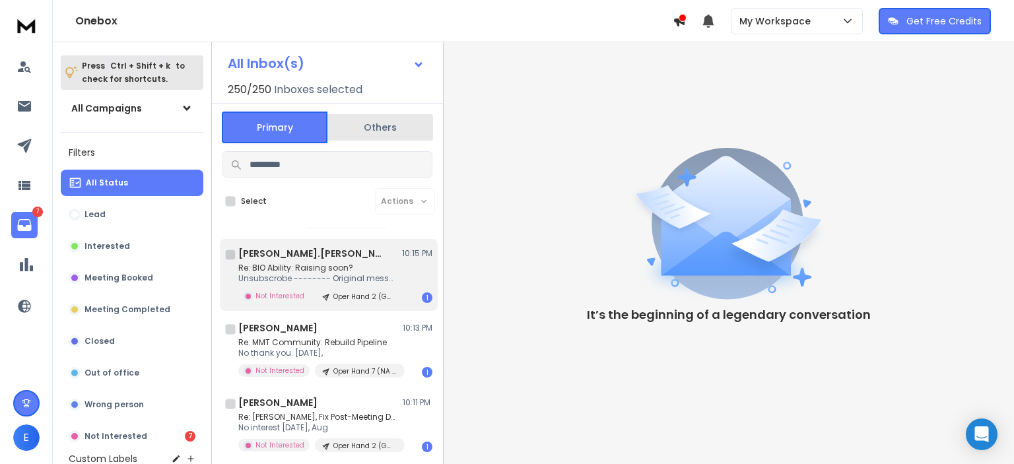
click at [347, 281] on p "Unsubscrobe -------- Original message --------From:" at bounding box center [317, 278] width 158 height 11
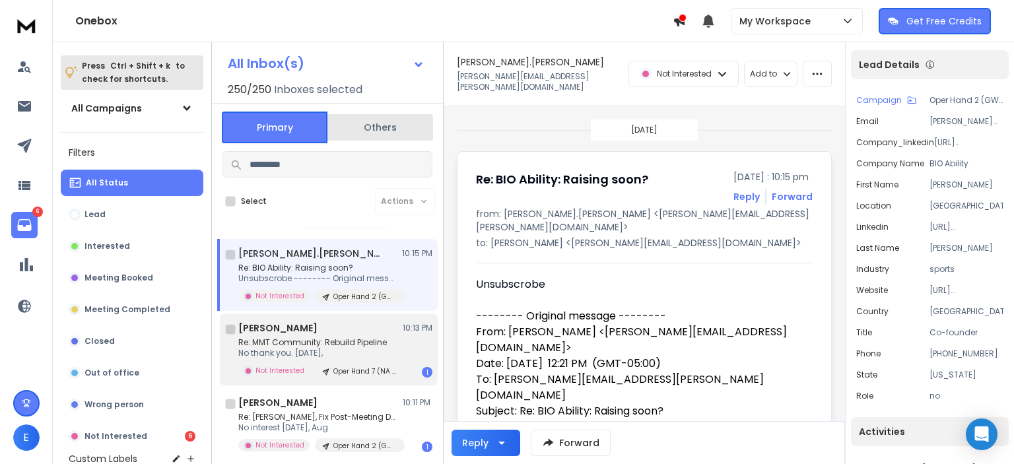
click at [354, 340] on p "Re: MMT Community: Rebuild Pipeline" at bounding box center [317, 342] width 158 height 11
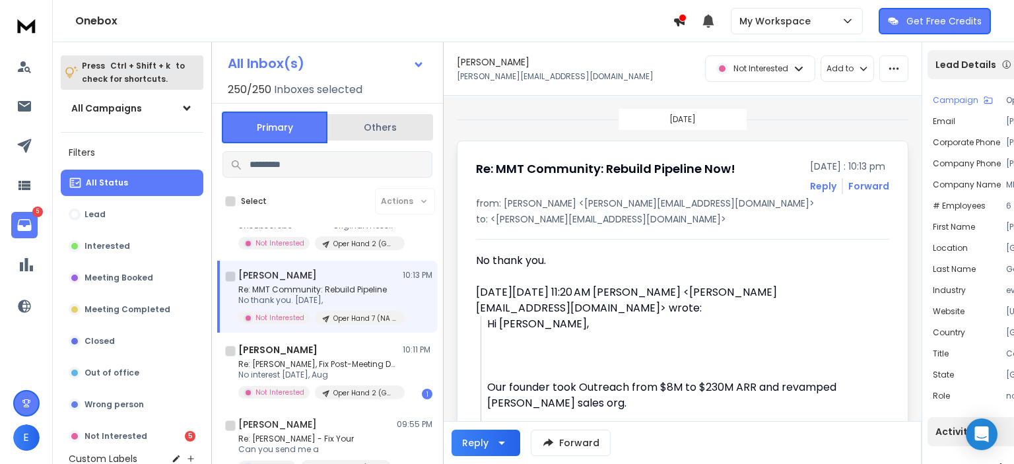
scroll to position [132, 0]
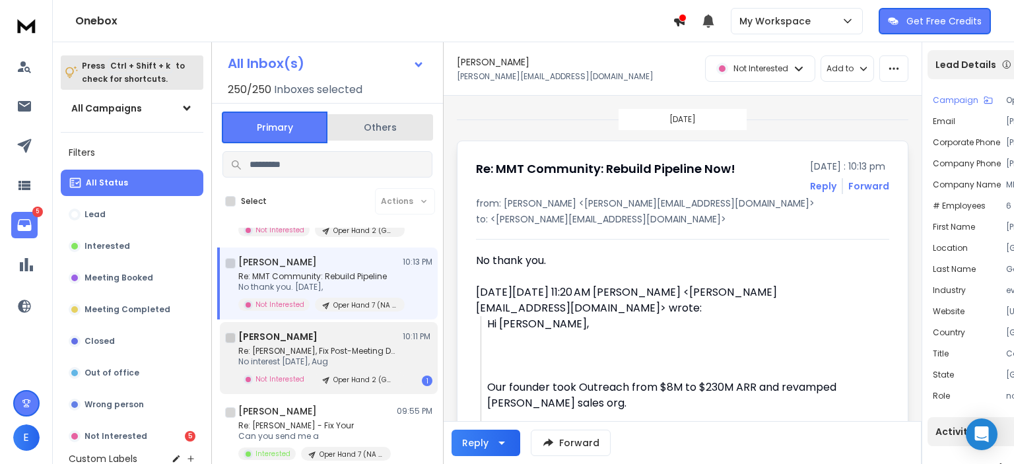
click at [354, 341] on div "Daniel West 10:11 PM" at bounding box center [335, 336] width 194 height 13
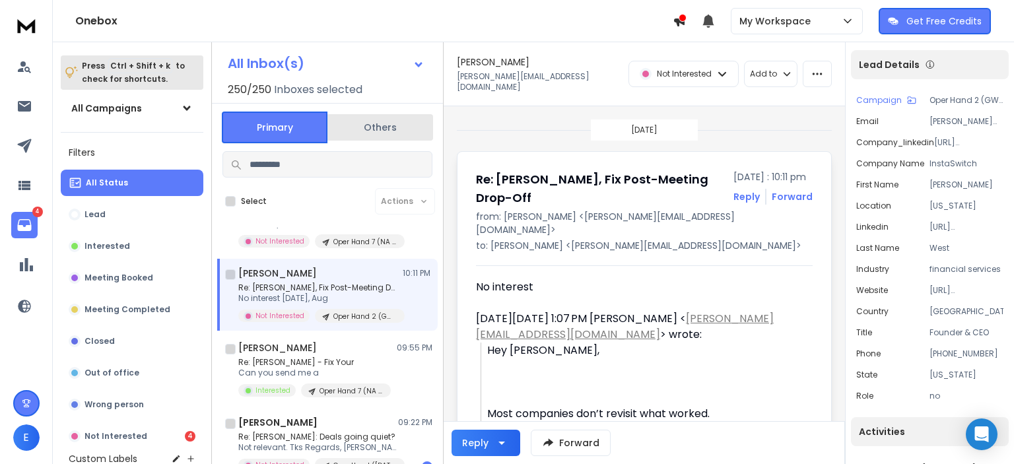
scroll to position [198, 0]
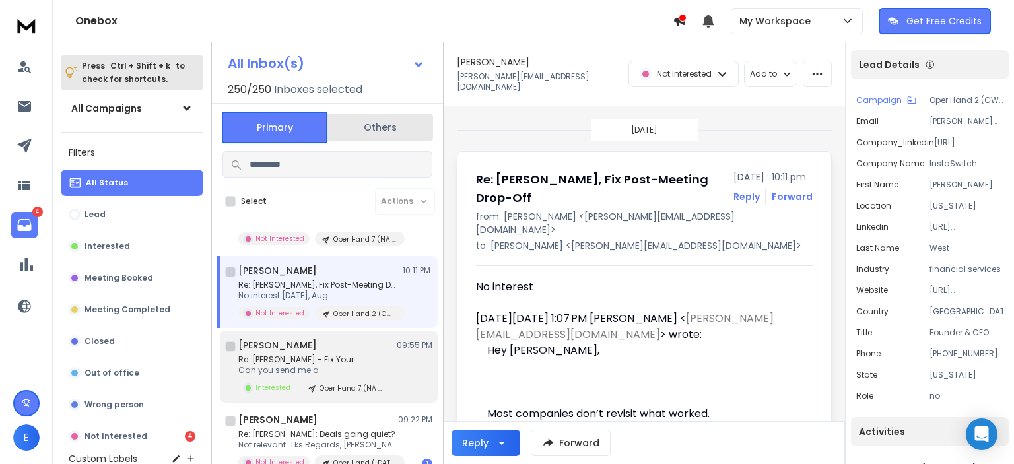
click at [346, 352] on div "Patrick Hanegan 09:55 PM Re: Patrick - Fix Your Can you send me a Interested Op…" at bounding box center [335, 367] width 194 height 56
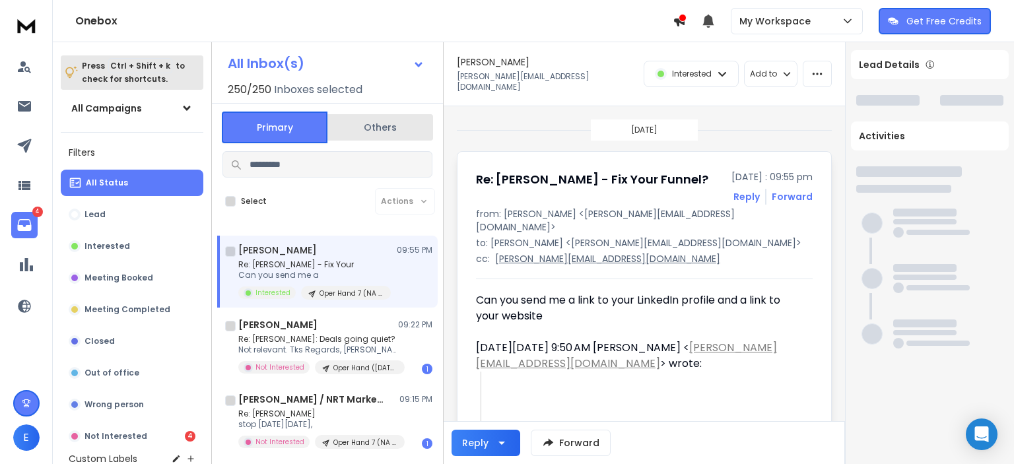
scroll to position [330, 0]
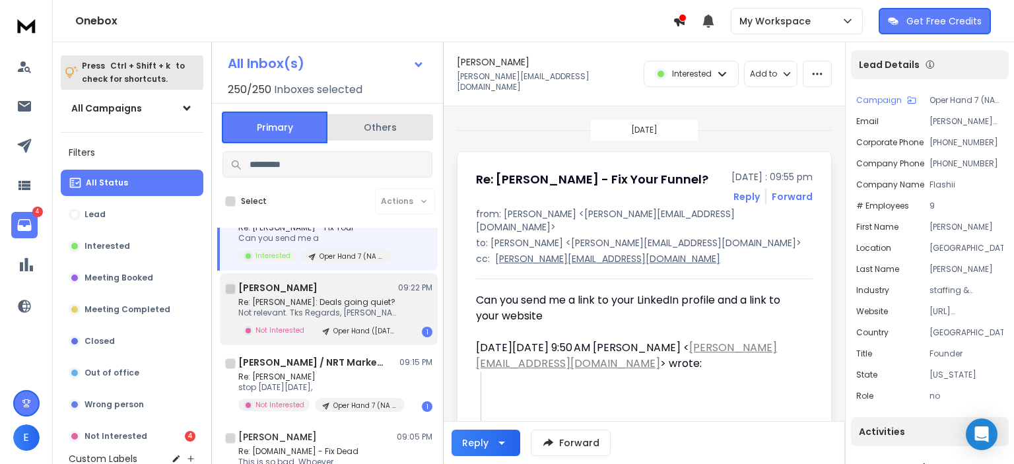
click at [327, 308] on p "Not relevant. Tks Regards, [PERSON_NAME]" at bounding box center [317, 313] width 158 height 11
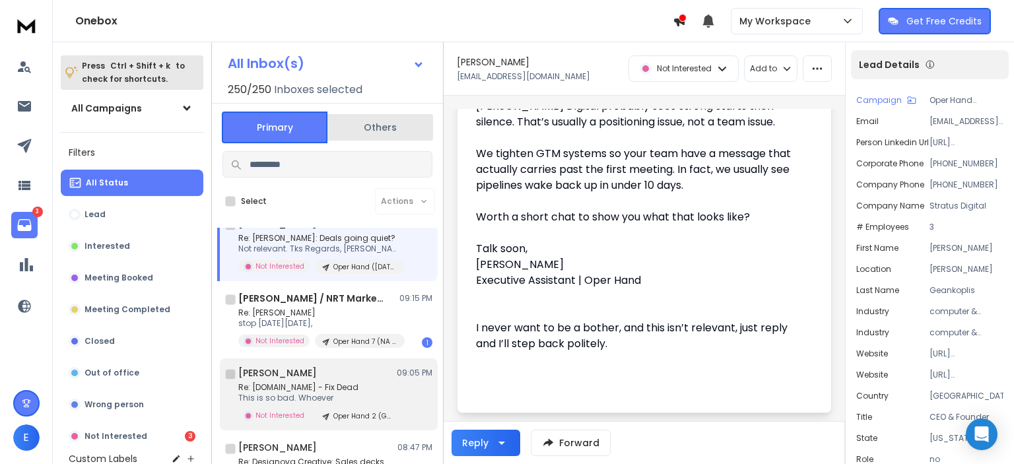
scroll to position [396, 0]
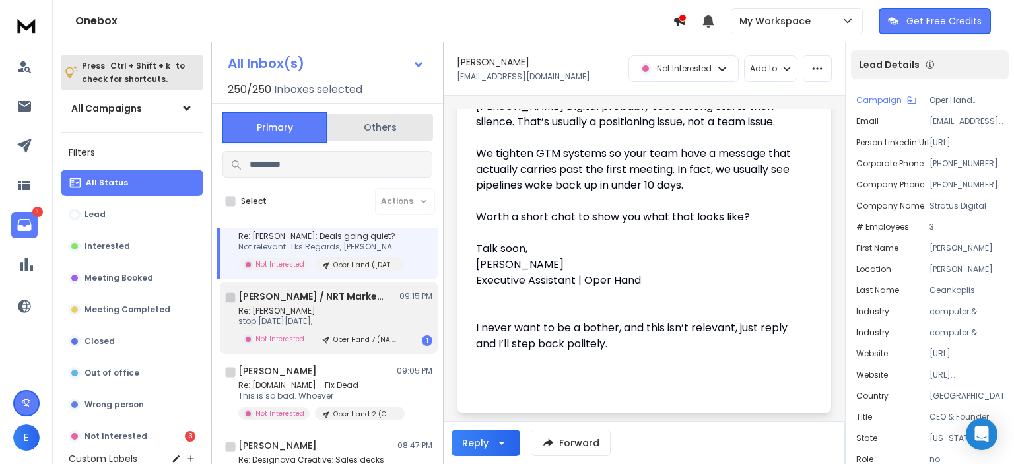
click at [312, 319] on p "stop [DATE][DATE]," at bounding box center [317, 321] width 158 height 11
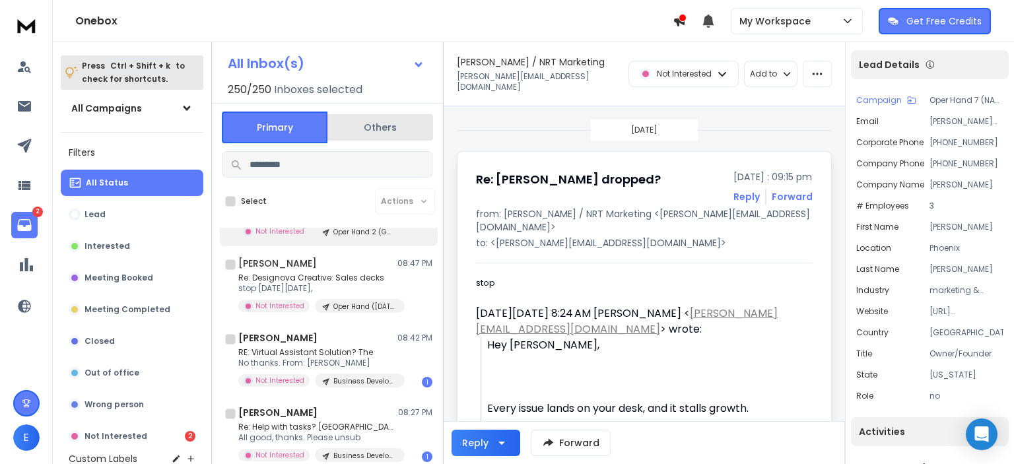
scroll to position [594, 0]
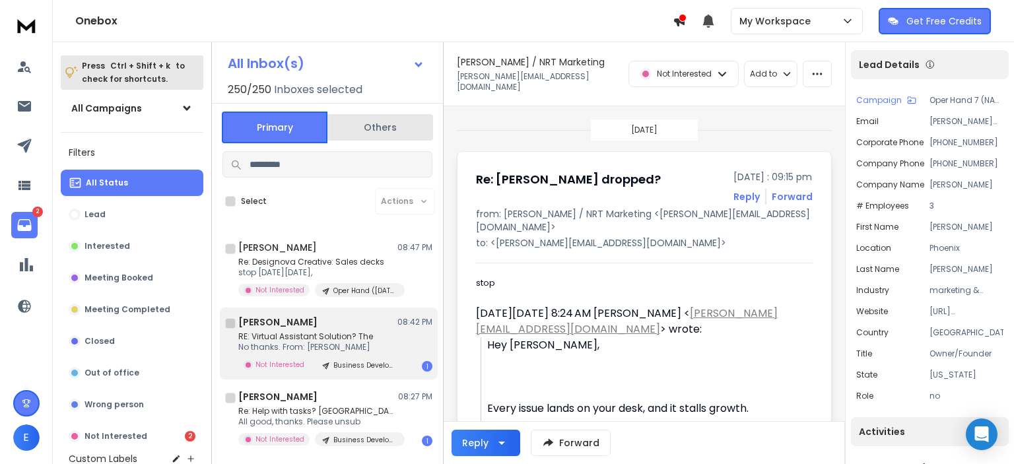
click at [316, 351] on p "No thanks. From: [PERSON_NAME]" at bounding box center [317, 347] width 158 height 11
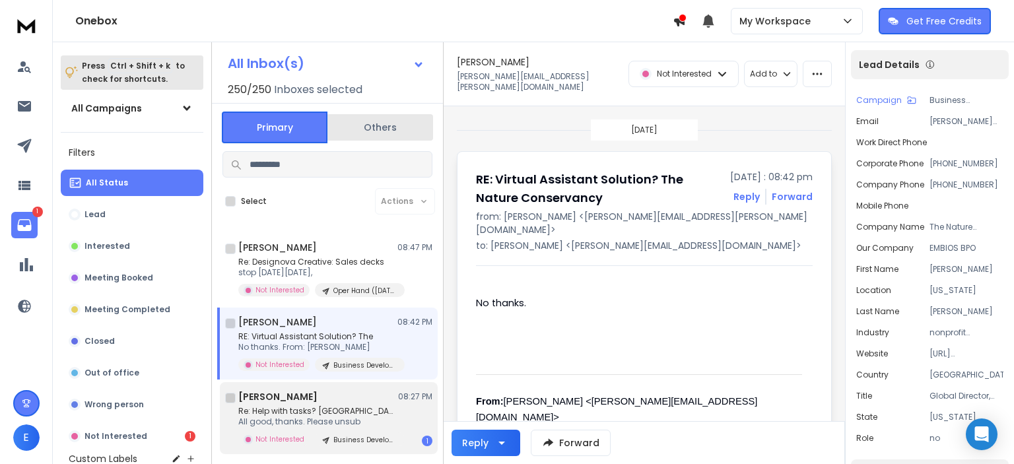
click at [330, 420] on p "All good, thanks. Please unsub" at bounding box center [317, 422] width 158 height 11
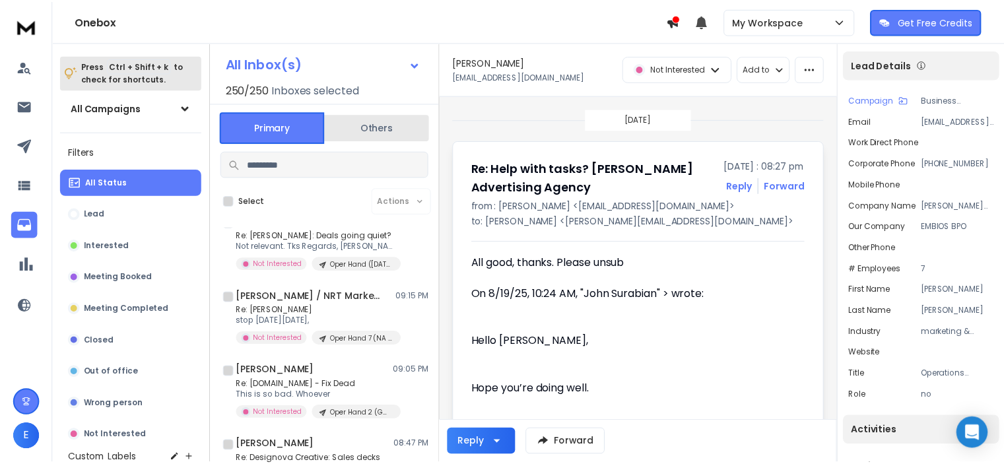
scroll to position [132, 0]
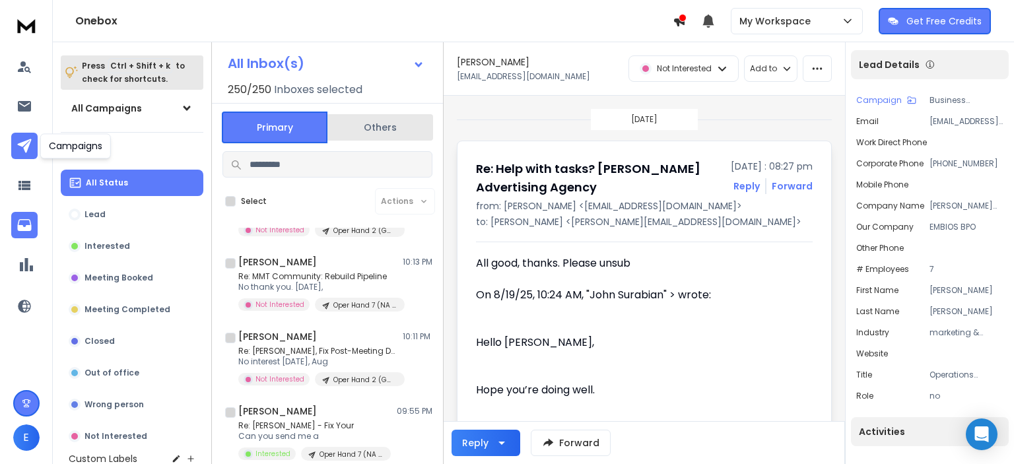
click at [20, 137] on link at bounding box center [24, 146] width 26 height 26
